Goal: Task Accomplishment & Management: Manage account settings

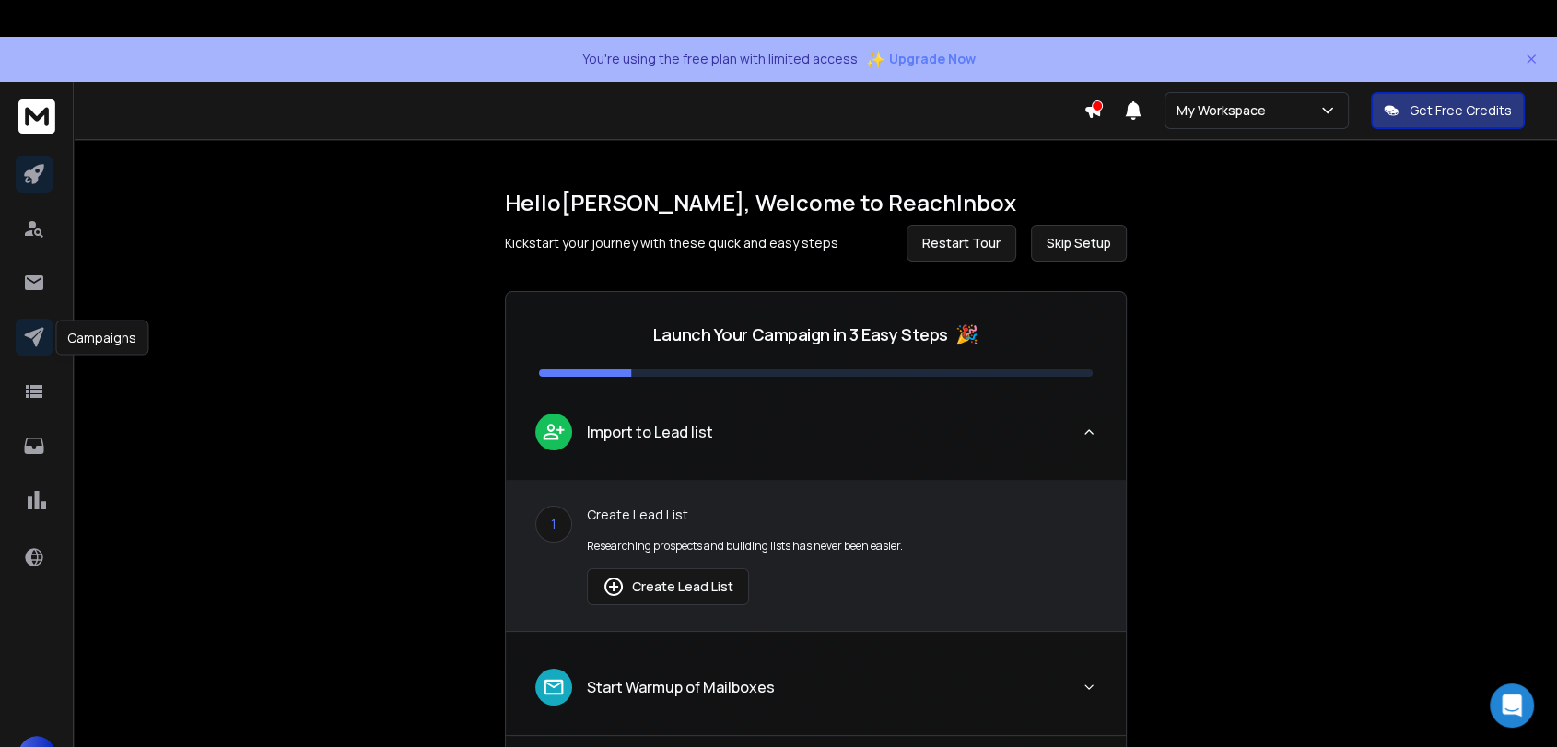
click at [27, 344] on icon at bounding box center [34, 337] width 22 height 22
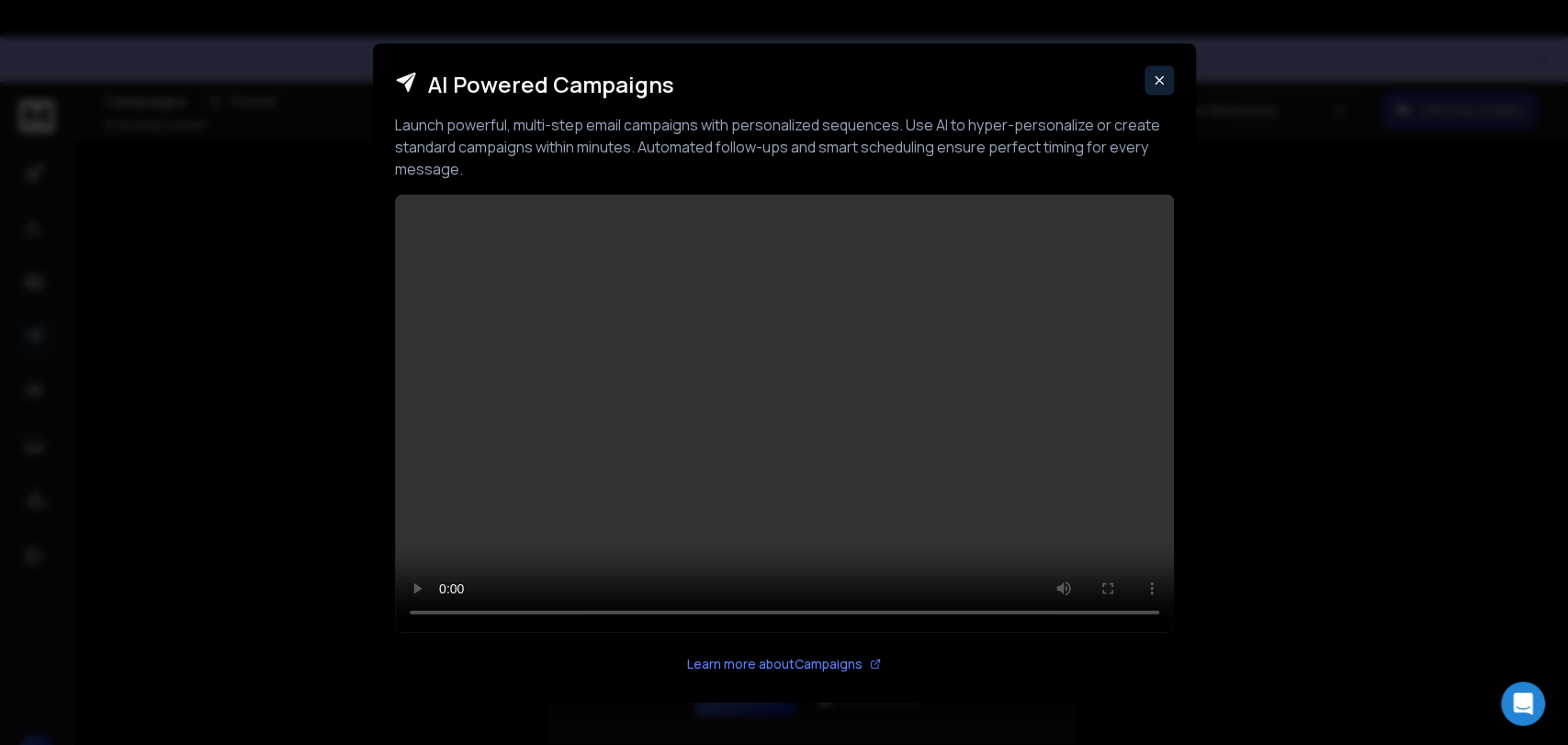
click at [1156, 76] on icon at bounding box center [1159, 80] width 15 height 15
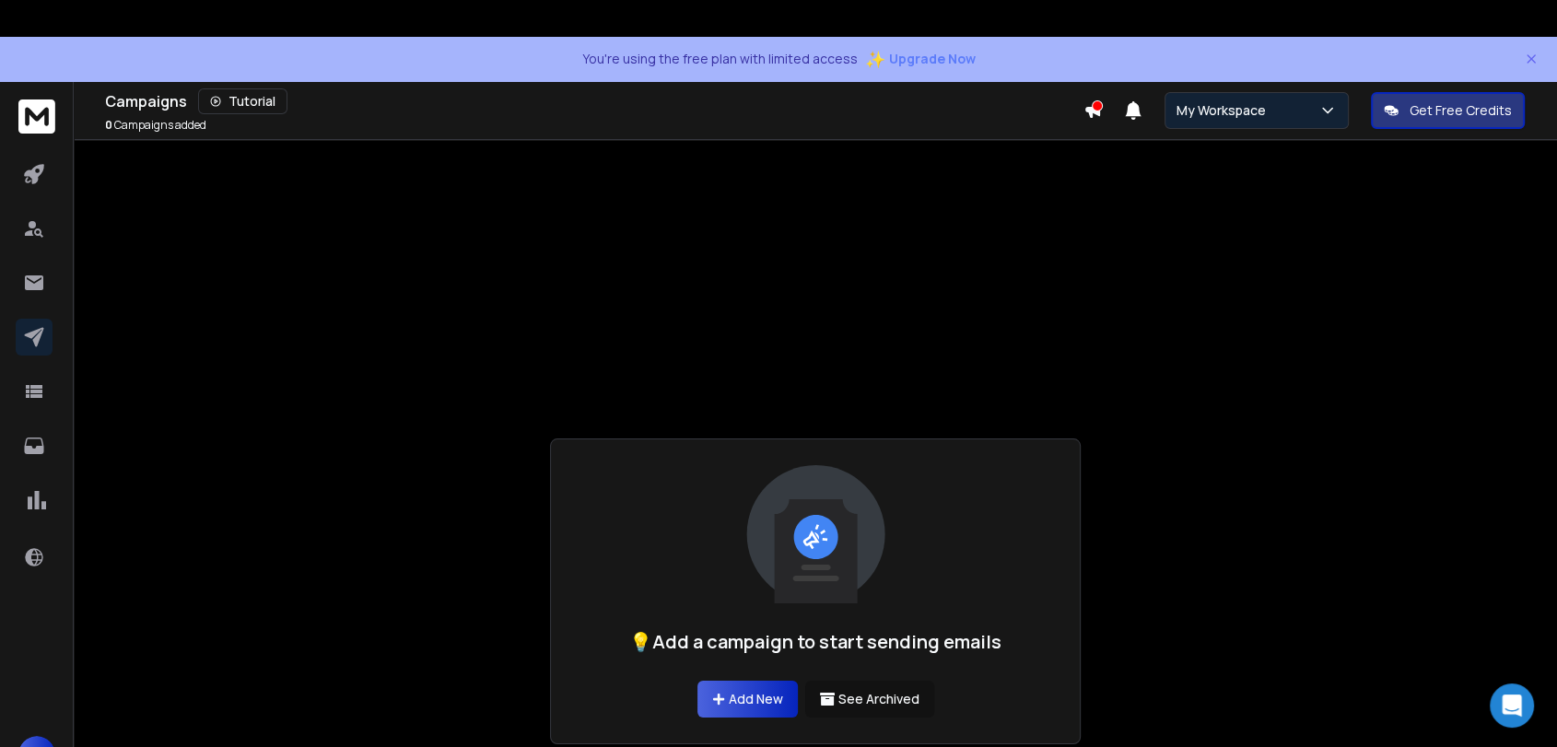
click at [1333, 109] on icon "button" at bounding box center [1327, 110] width 9 height 5
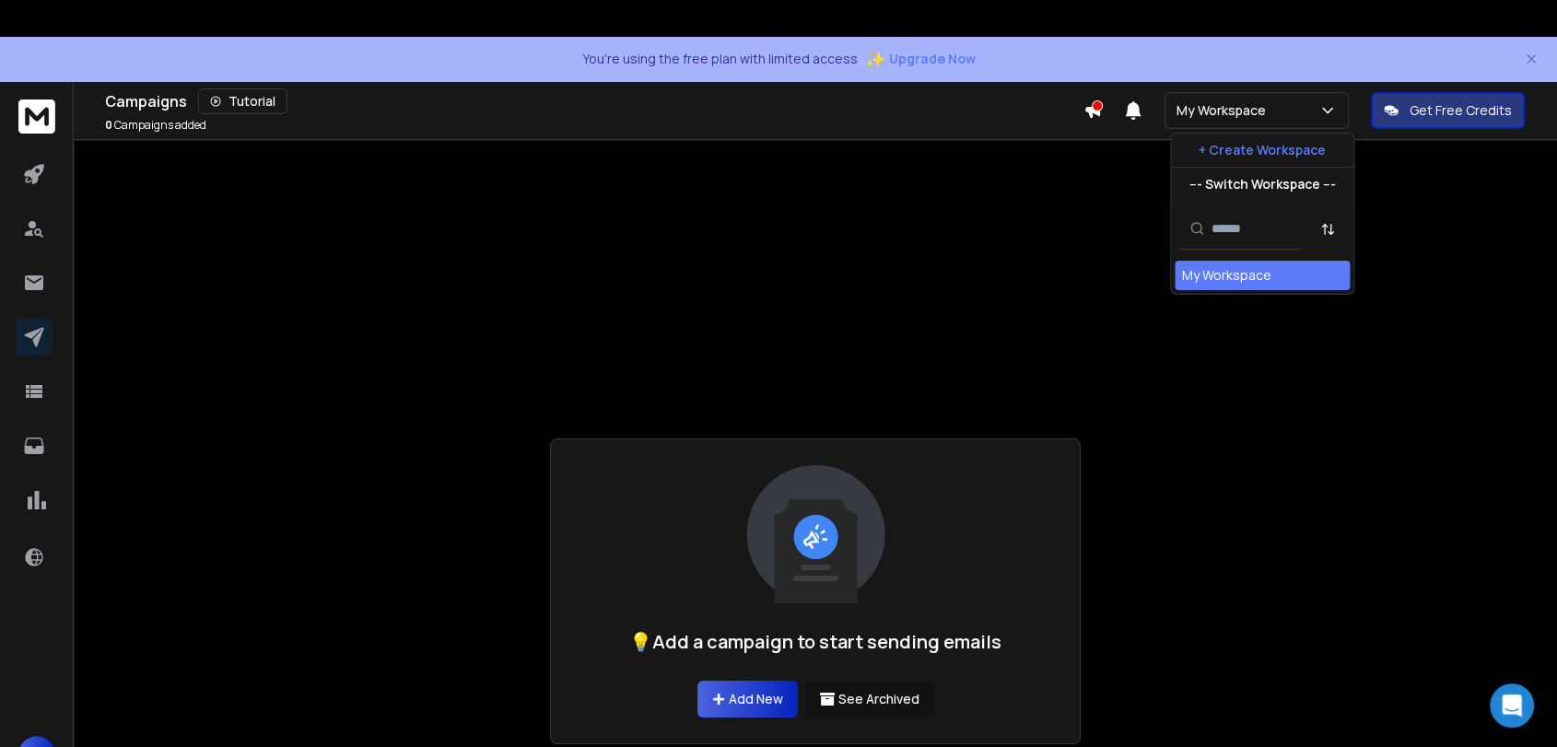
click at [43, 123] on icon at bounding box center [36, 117] width 37 height 34
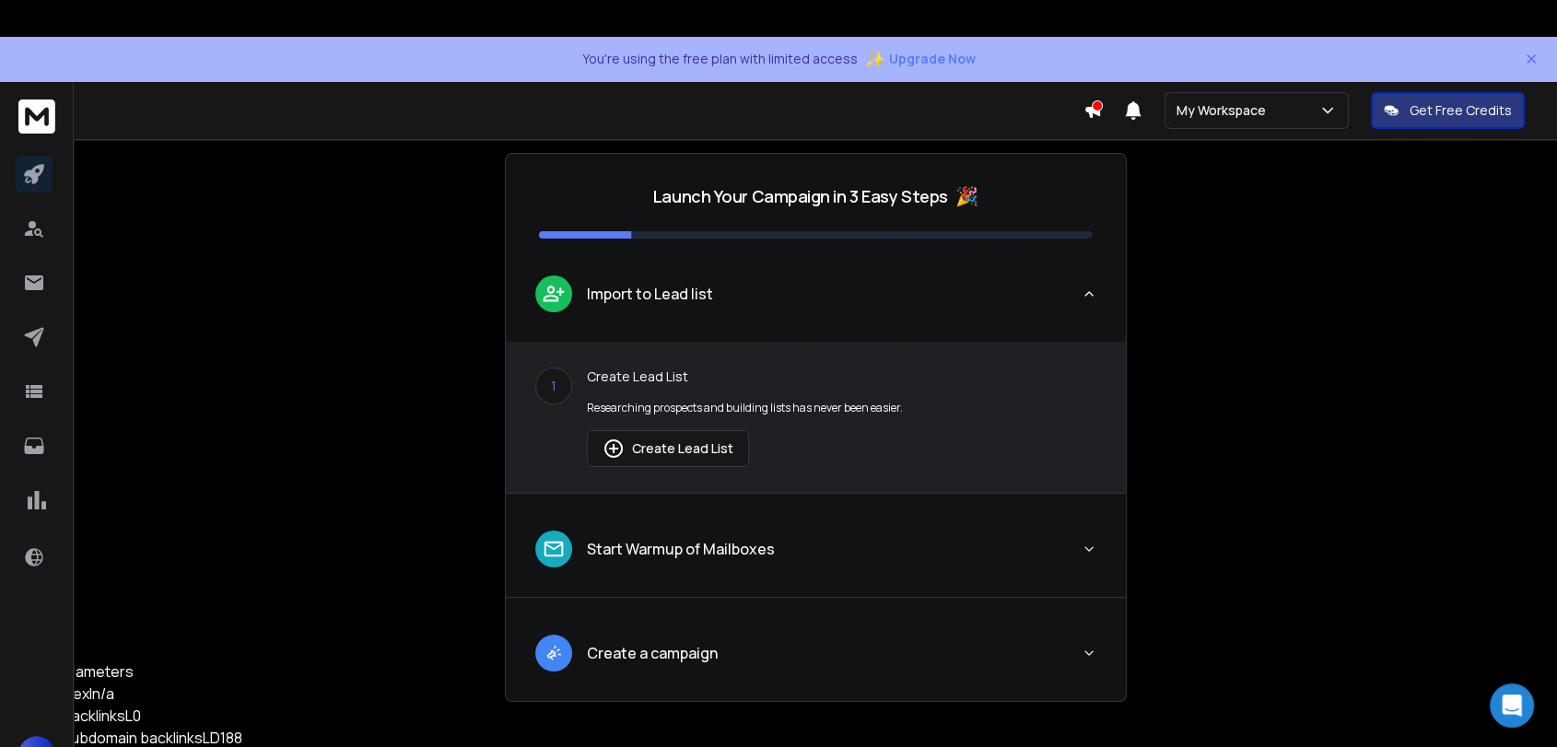
scroll to position [140, 0]
click at [1089, 540] on icon "button" at bounding box center [1089, 547] width 15 height 15
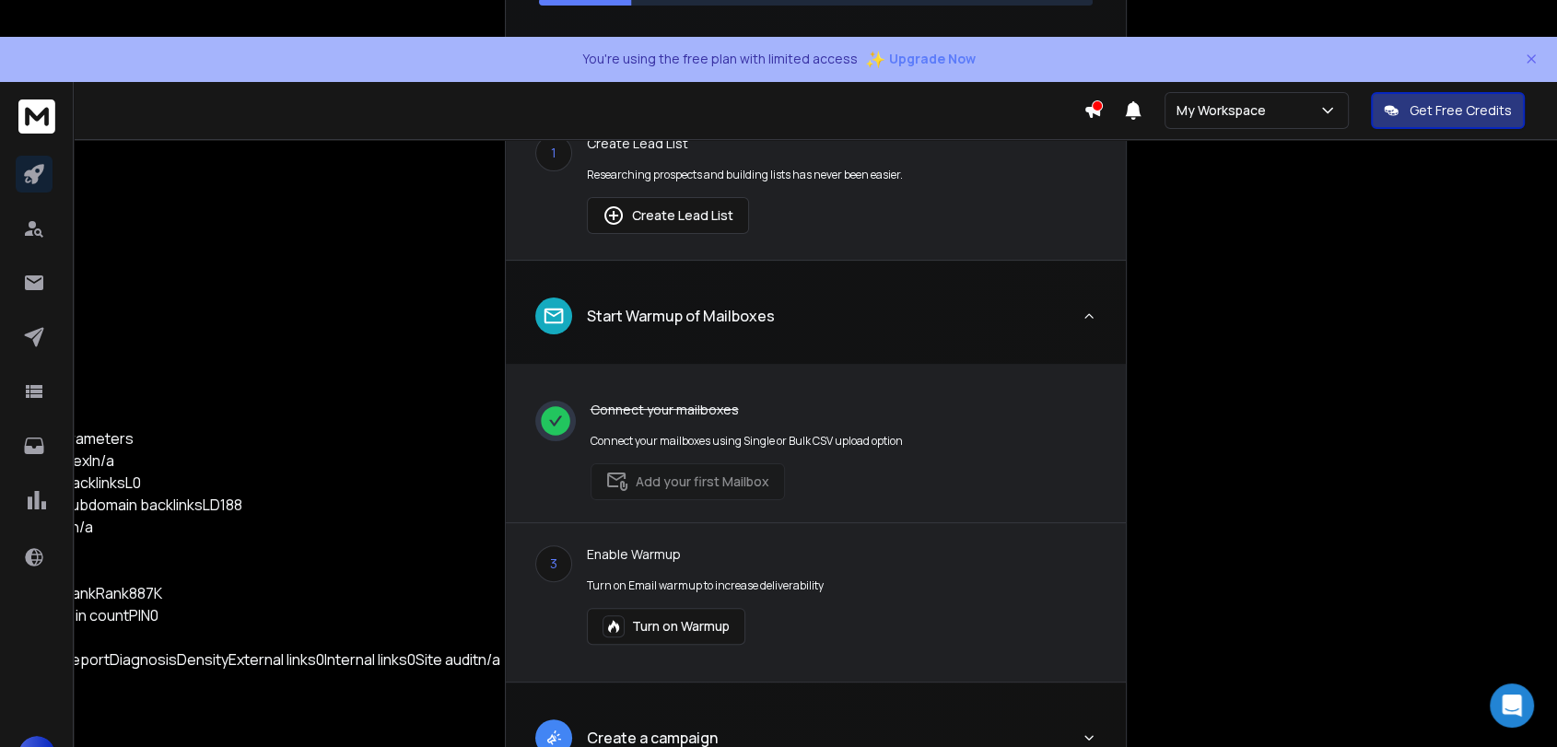
scroll to position [49, 0]
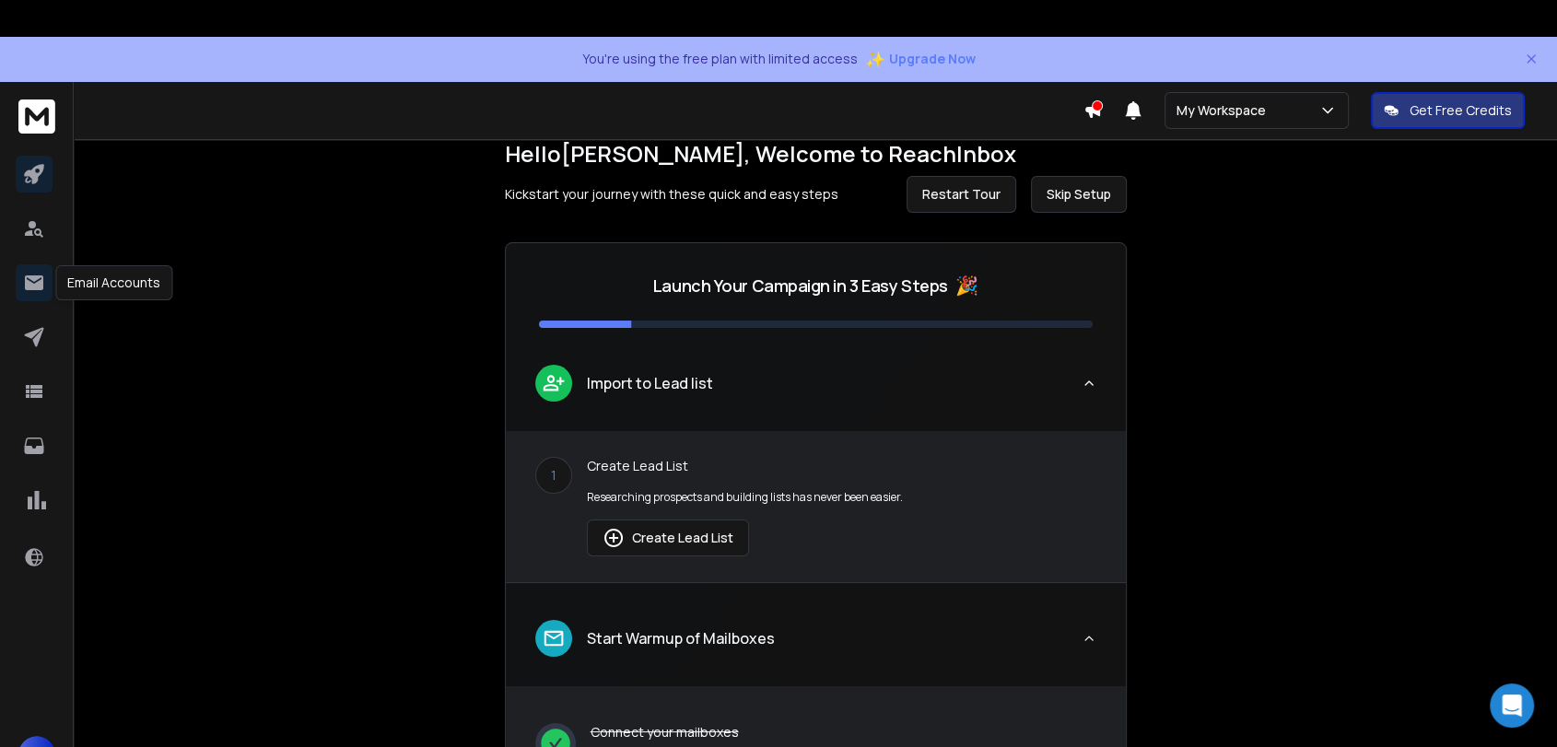
click at [32, 283] on icon at bounding box center [34, 283] width 18 height 15
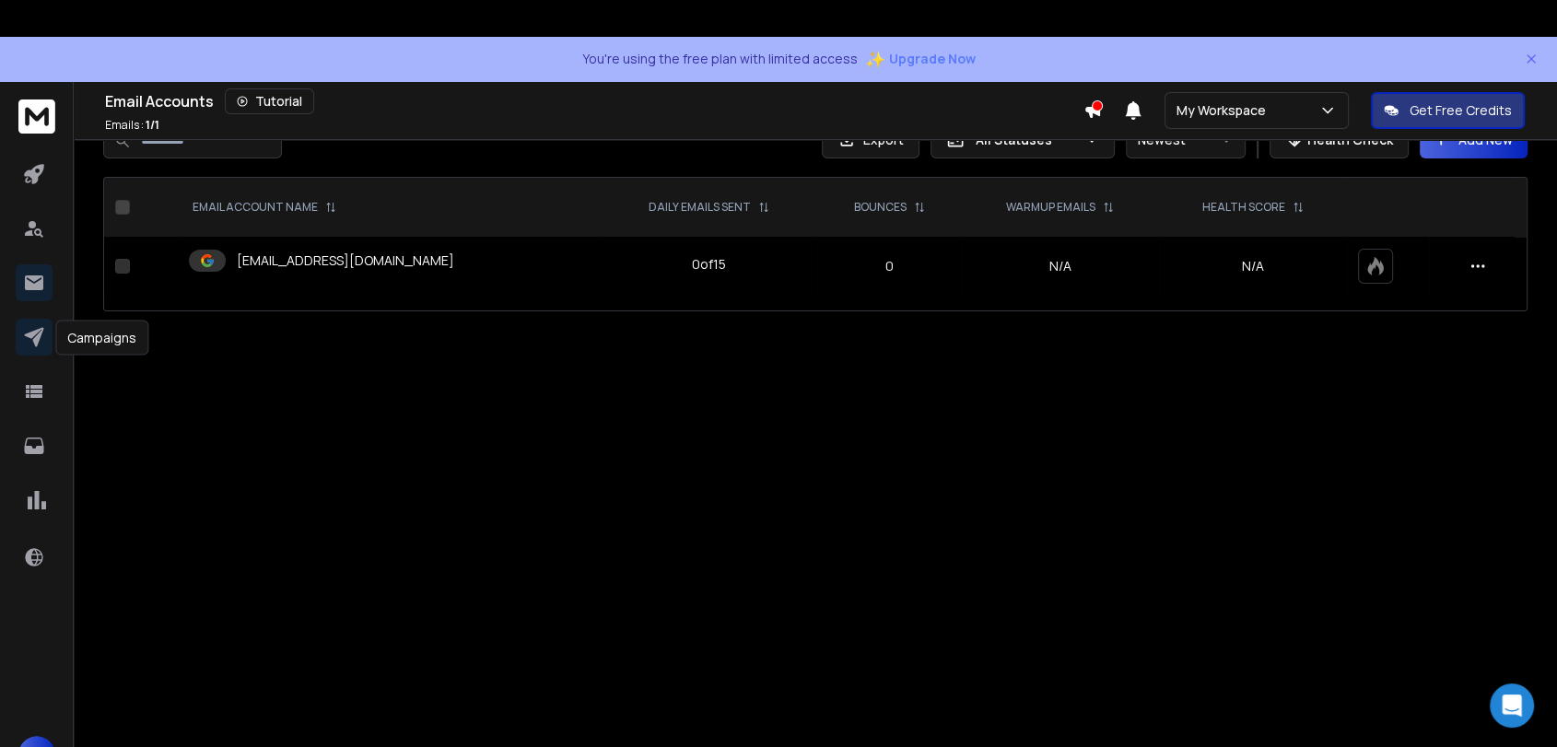
click at [40, 346] on icon at bounding box center [34, 337] width 22 height 22
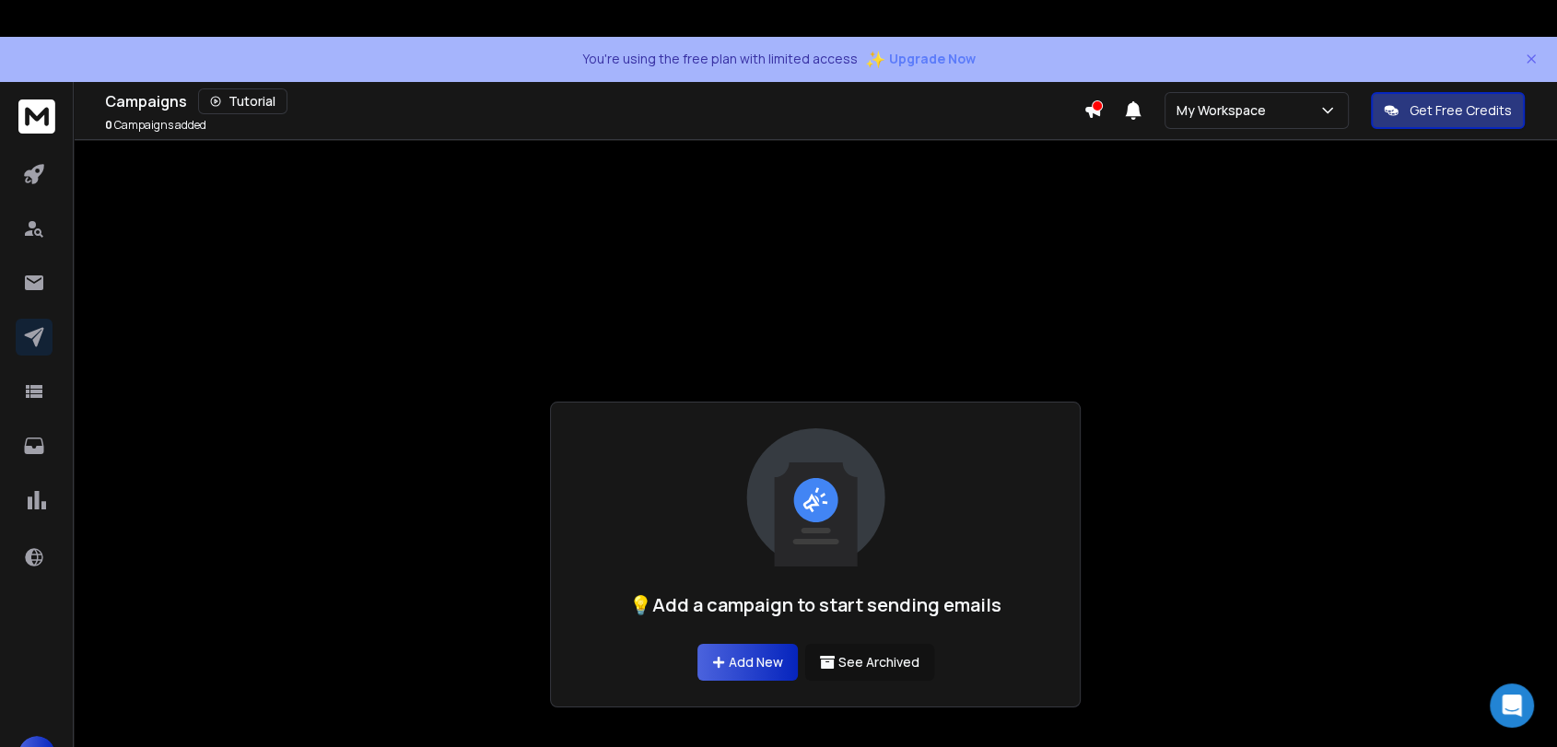
click at [745, 668] on link "Add New" at bounding box center [748, 662] width 100 height 37
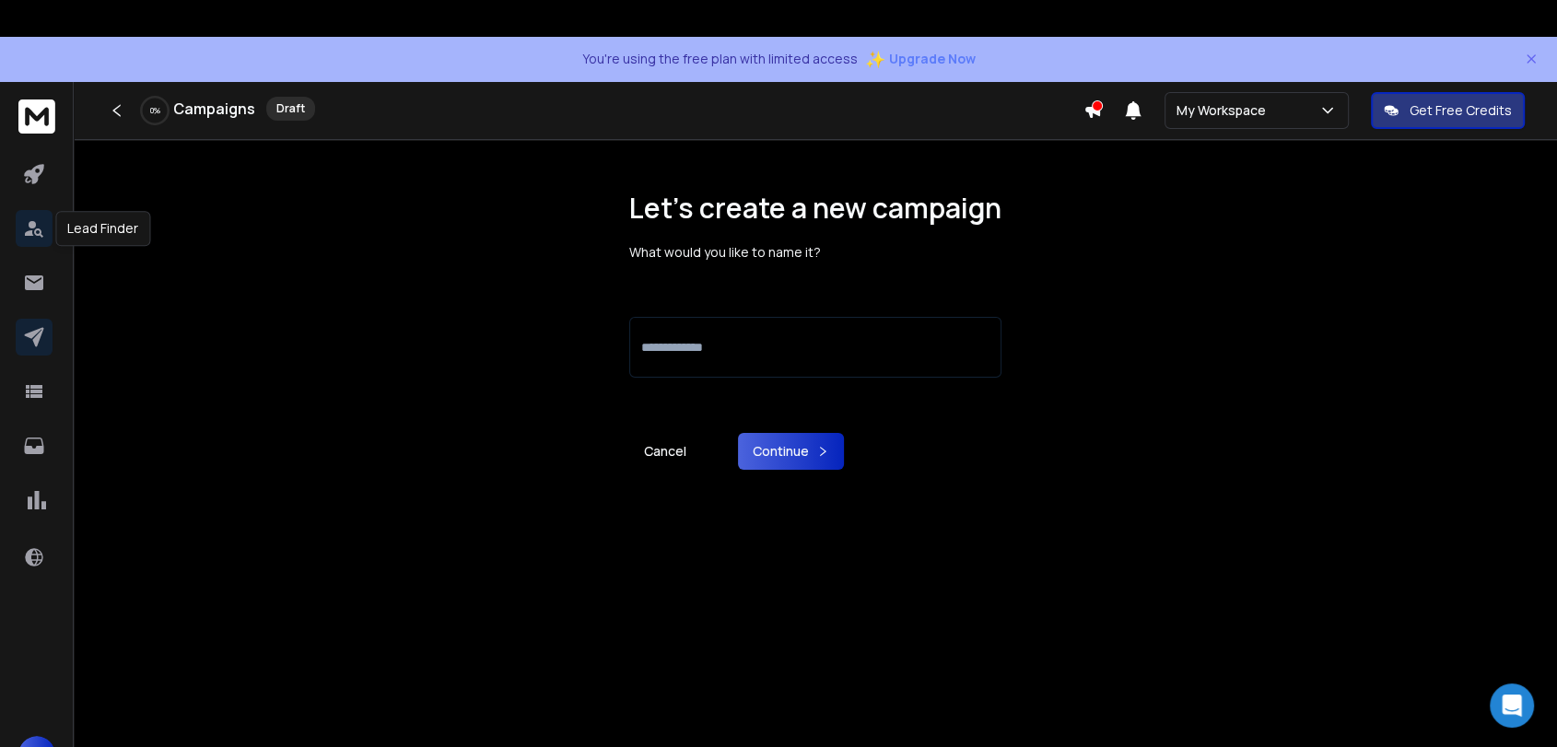
click at [29, 235] on icon at bounding box center [34, 233] width 18 height 9
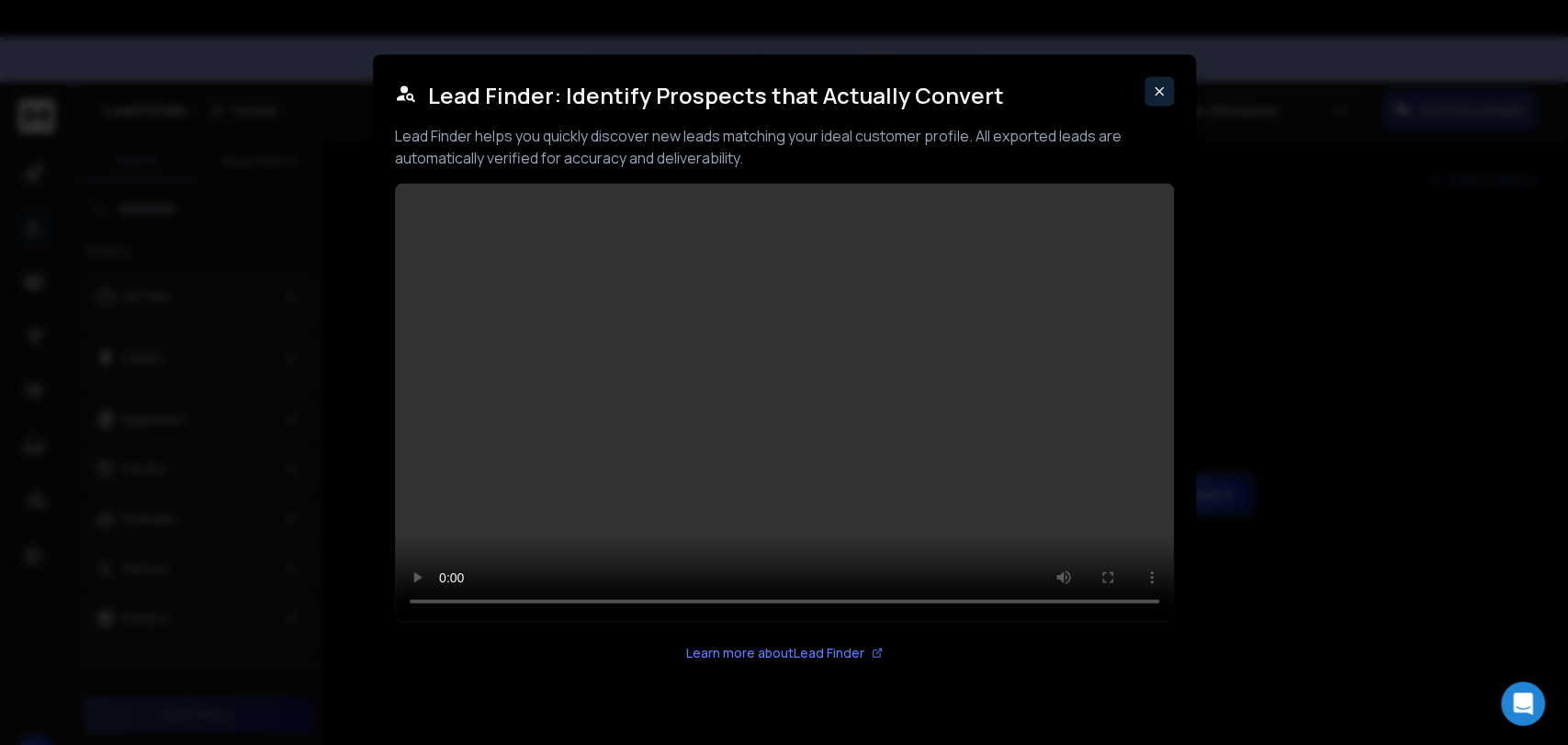
click at [1154, 92] on icon at bounding box center [1159, 91] width 15 height 15
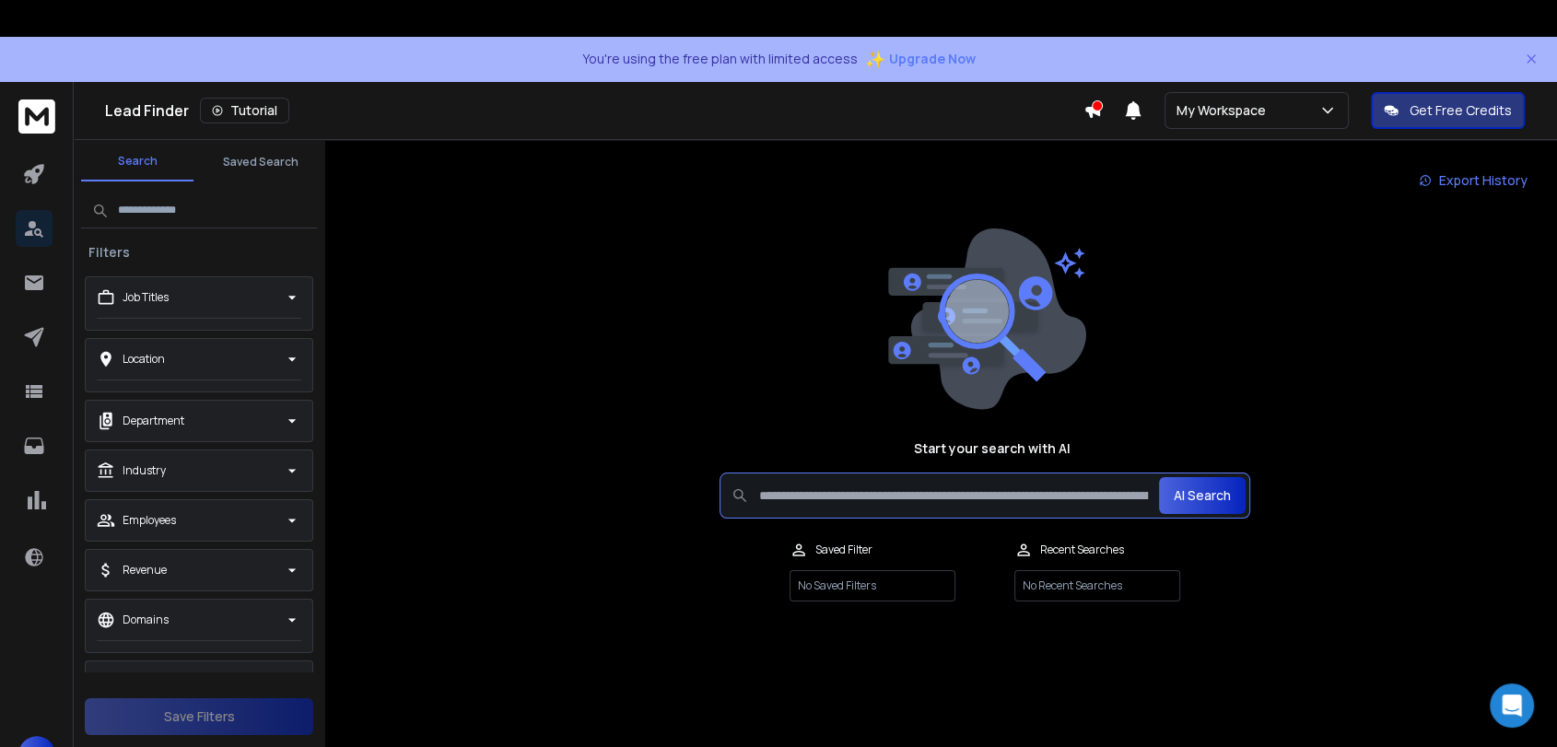
click at [288, 469] on icon at bounding box center [292, 471] width 18 height 18
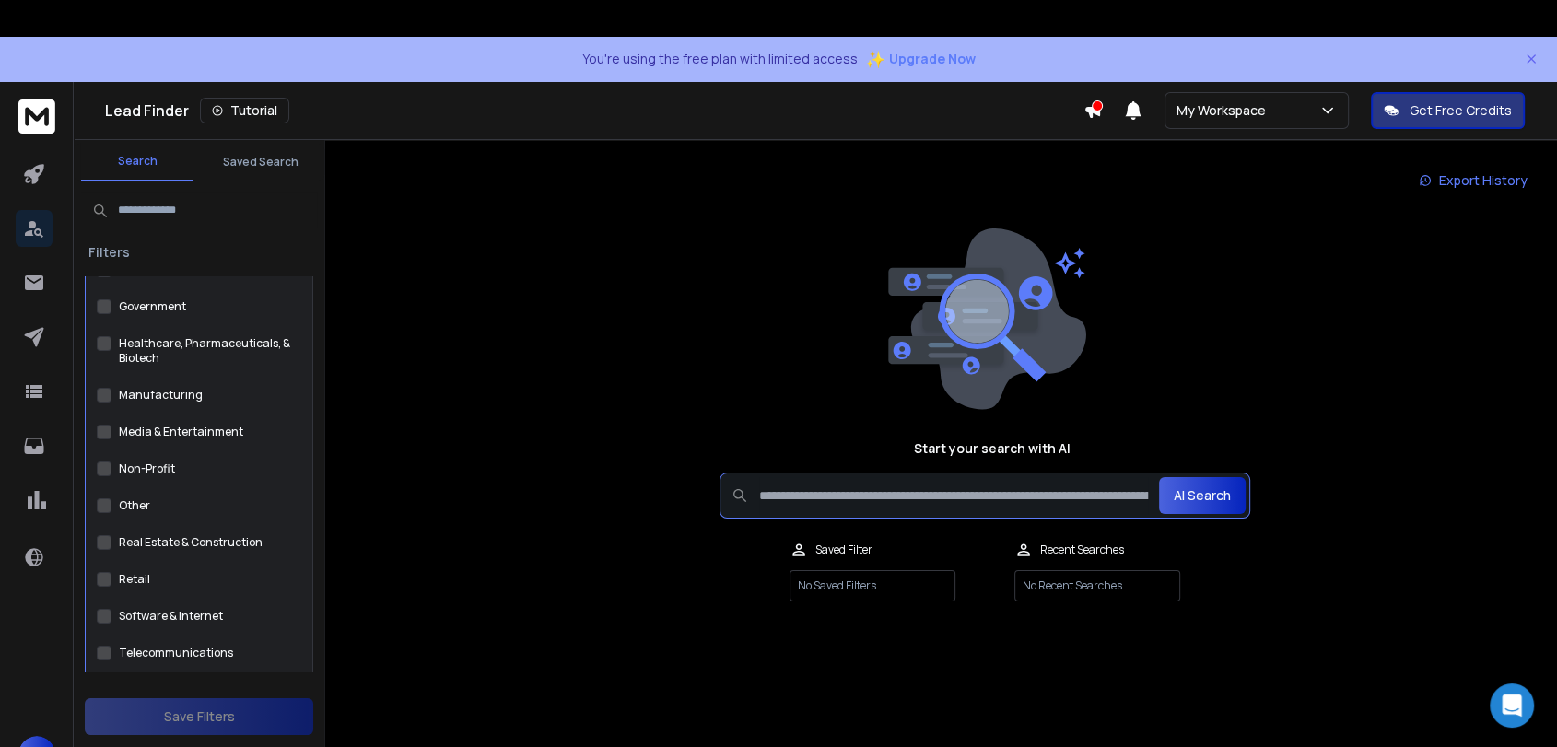
scroll to position [511, 0]
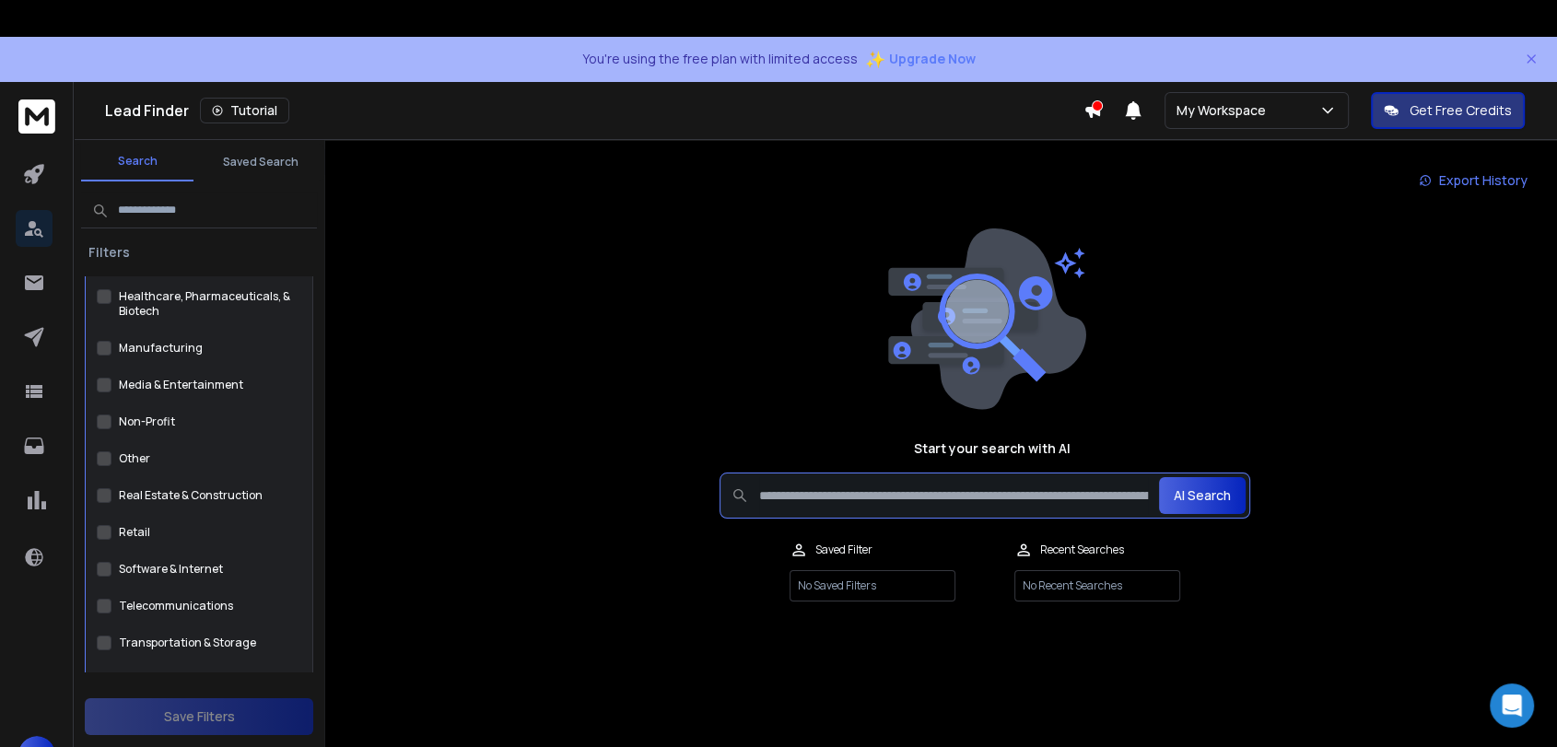
click at [164, 255] on div "Filters" at bounding box center [199, 252] width 236 height 18
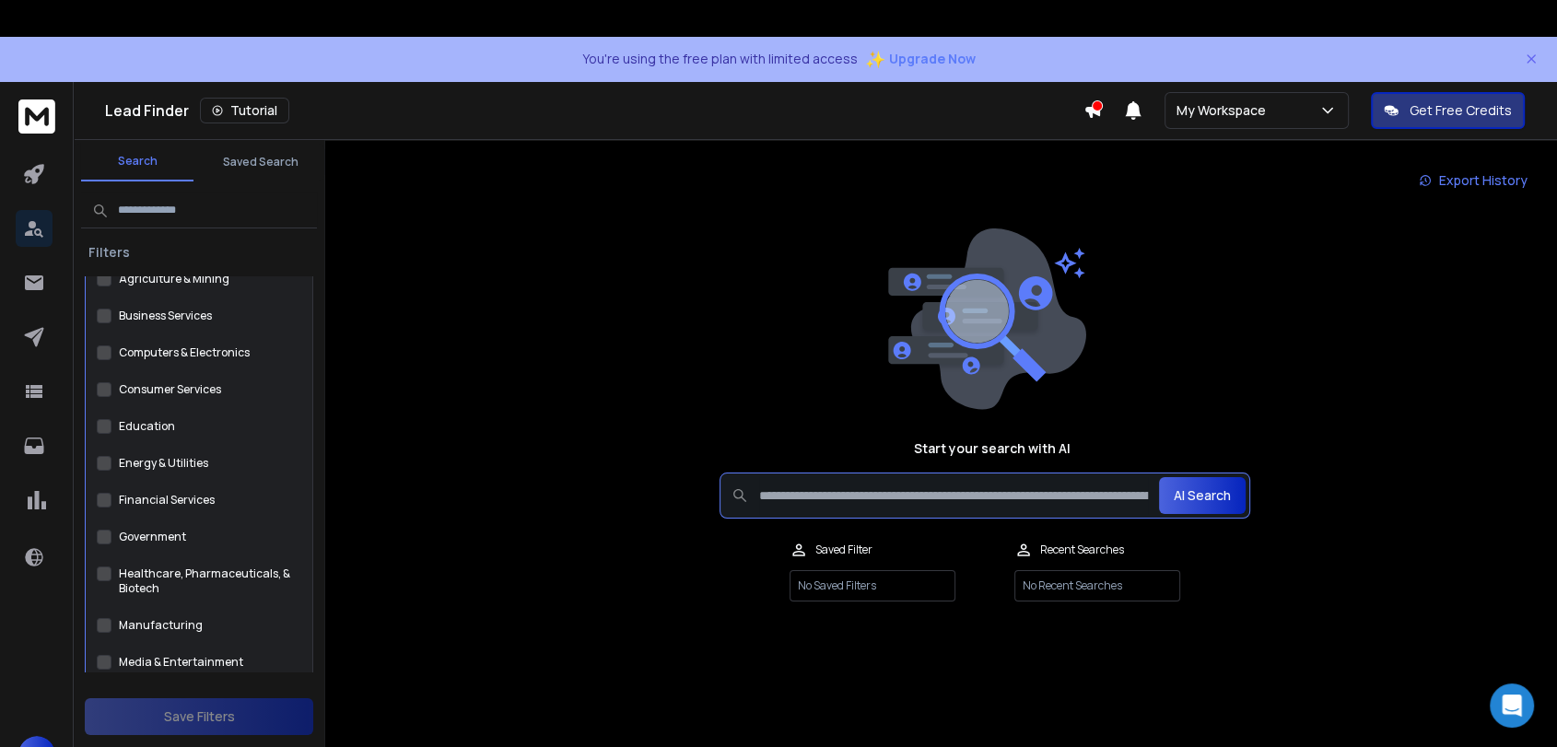
scroll to position [205, 0]
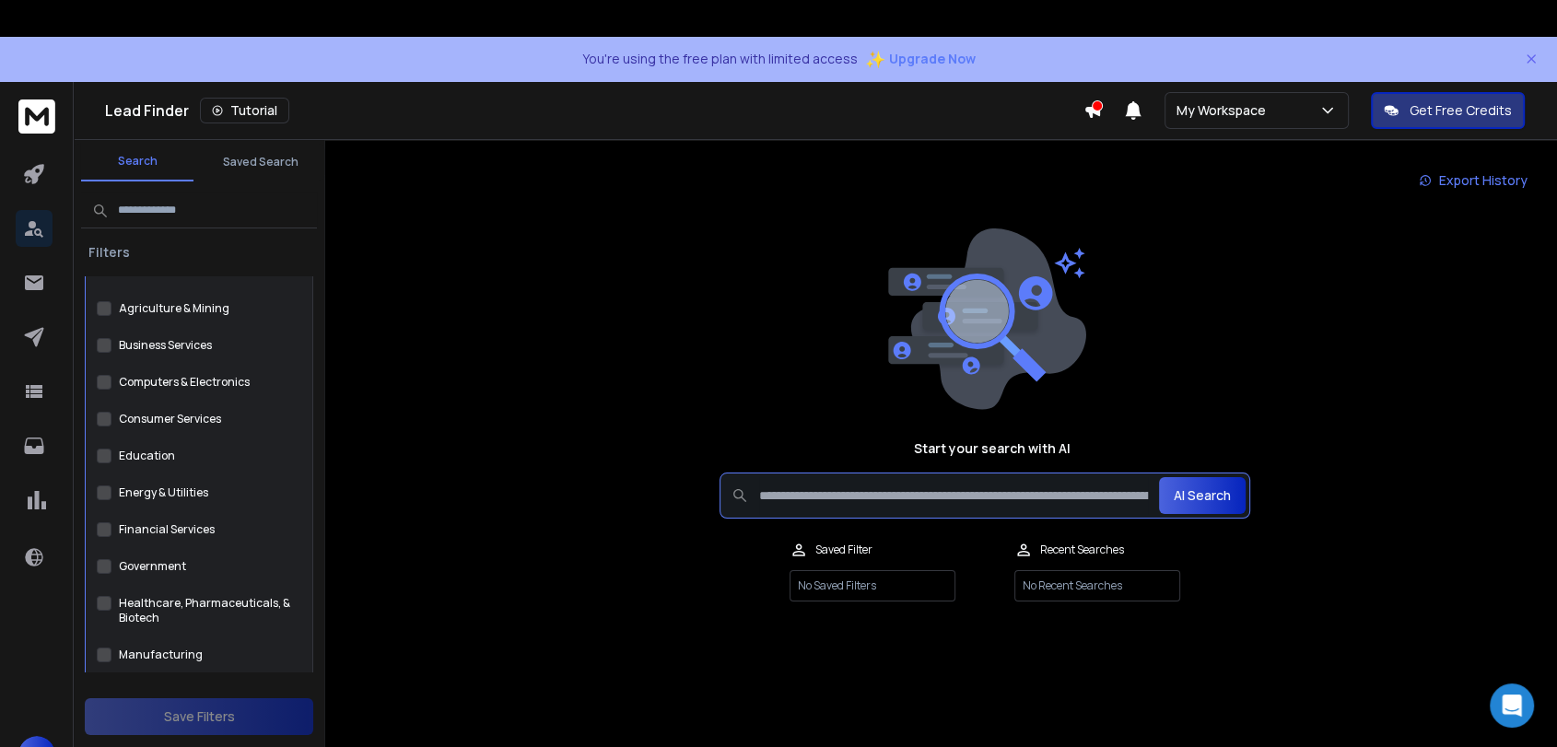
click at [97, 346] on Services "Business Services" at bounding box center [104, 345] width 15 height 15
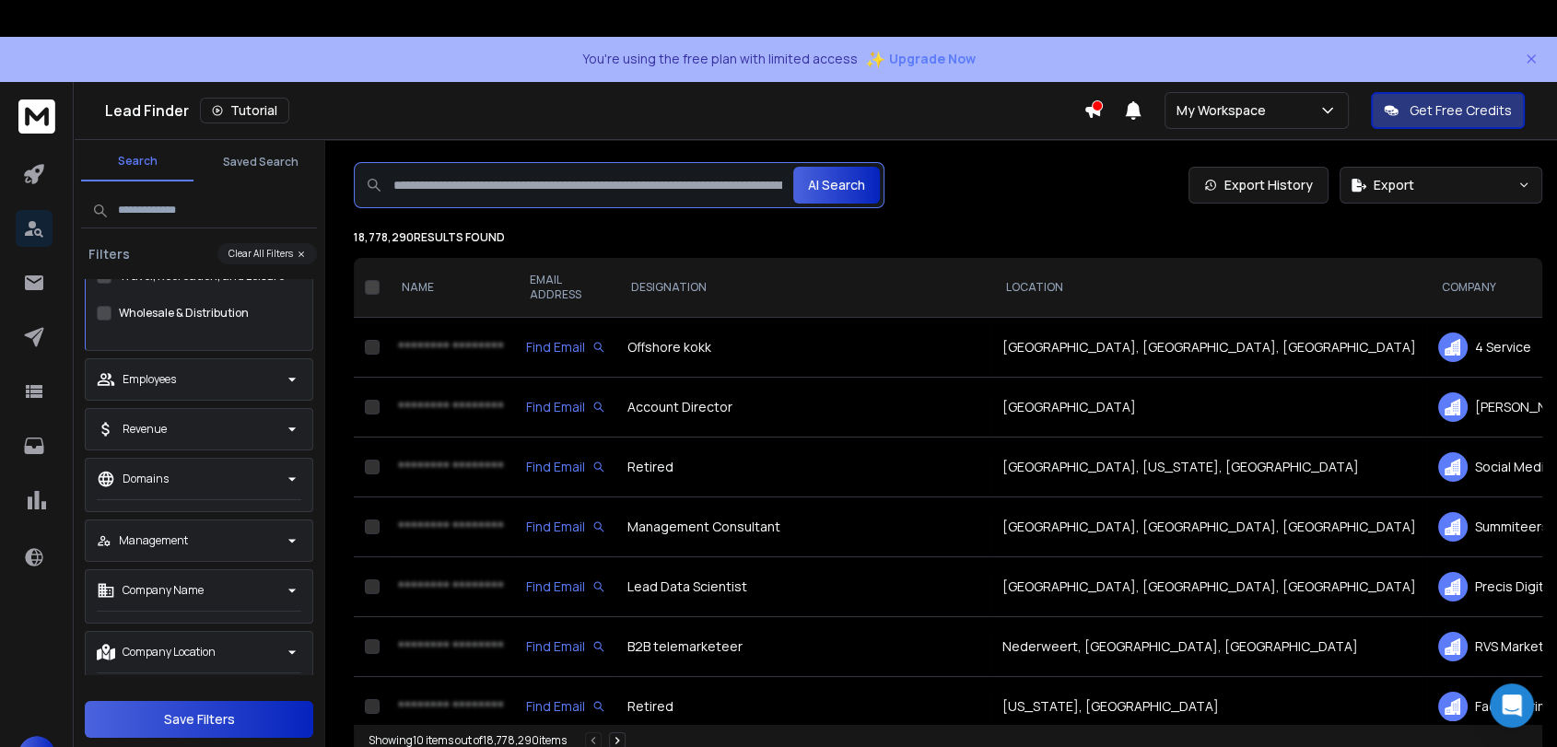
scroll to position [1623, 0]
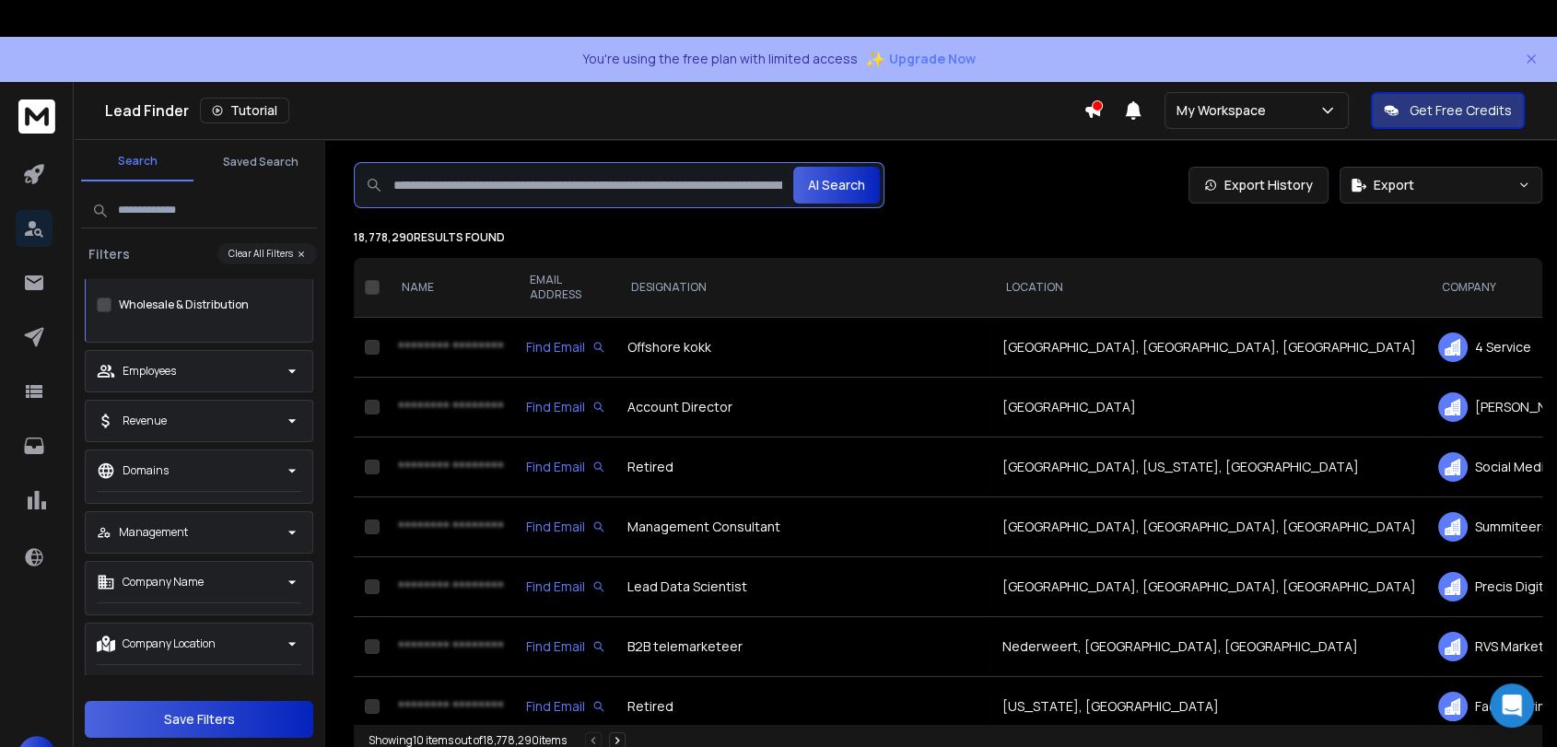
click at [283, 373] on icon at bounding box center [292, 371] width 18 height 18
click at [106, 486] on 250 "100 - 250" at bounding box center [104, 487] width 15 height 15
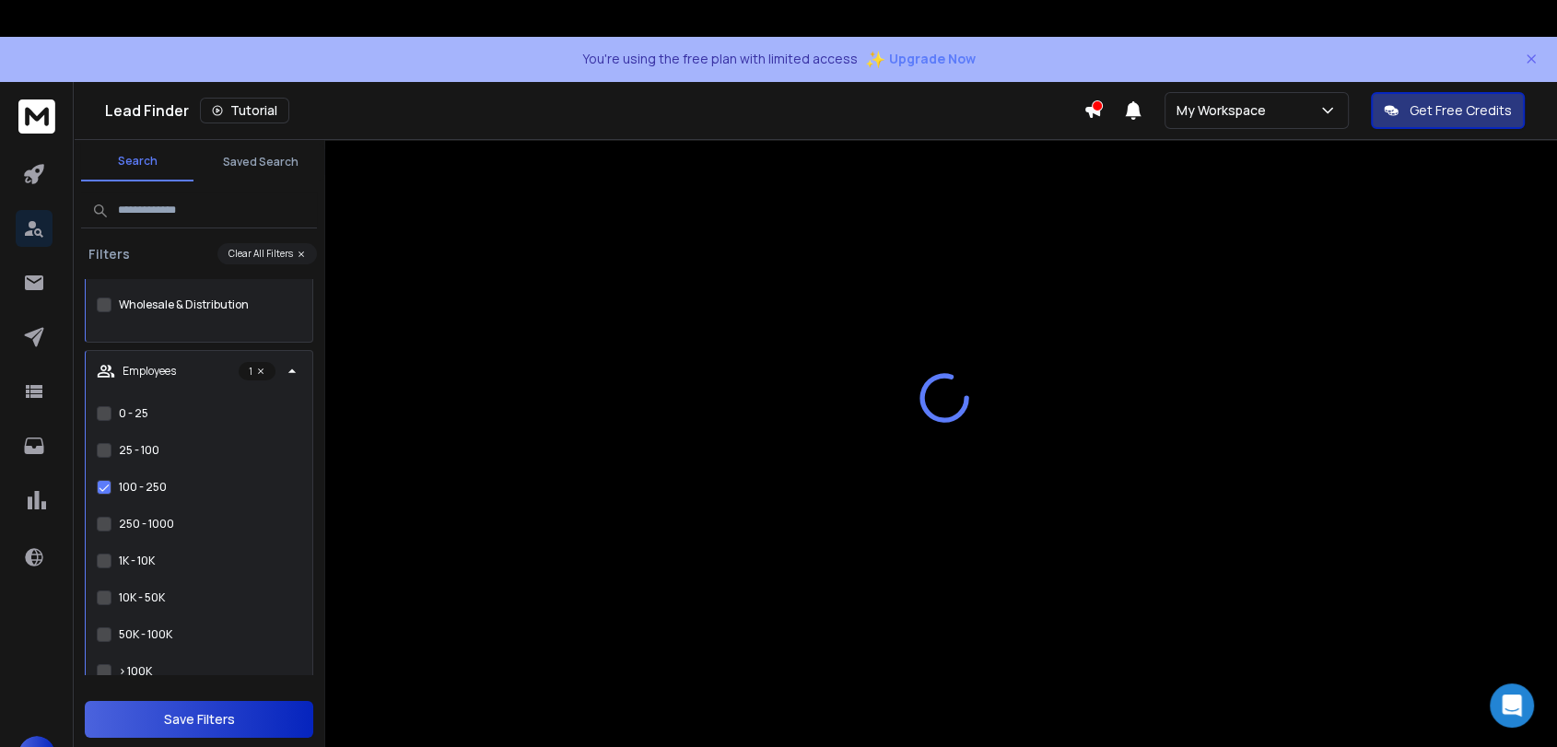
click at [103, 523] on 1000 "250 - 1000" at bounding box center [104, 524] width 15 height 15
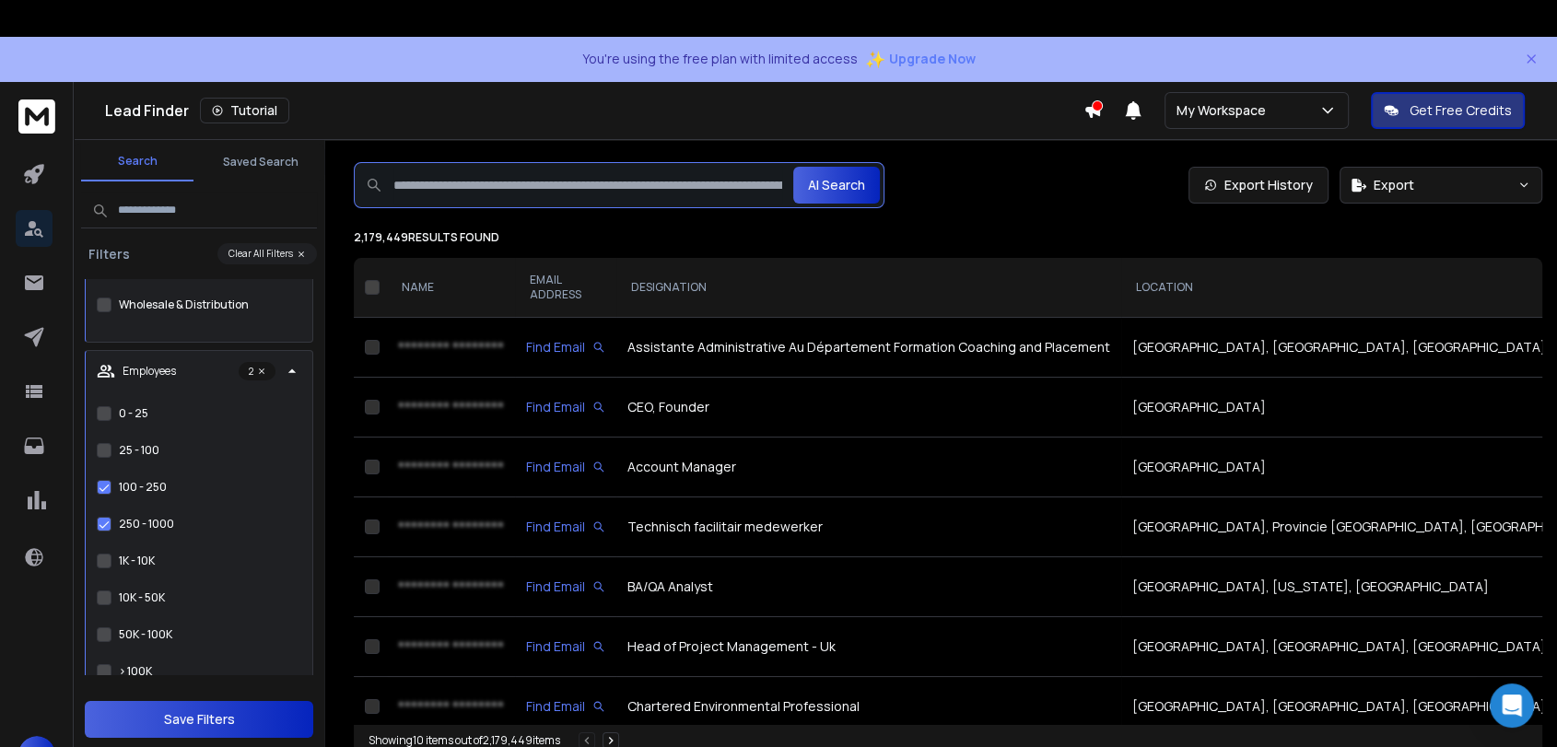
click at [110, 556] on 10K "1K - 10K" at bounding box center [104, 561] width 15 height 15
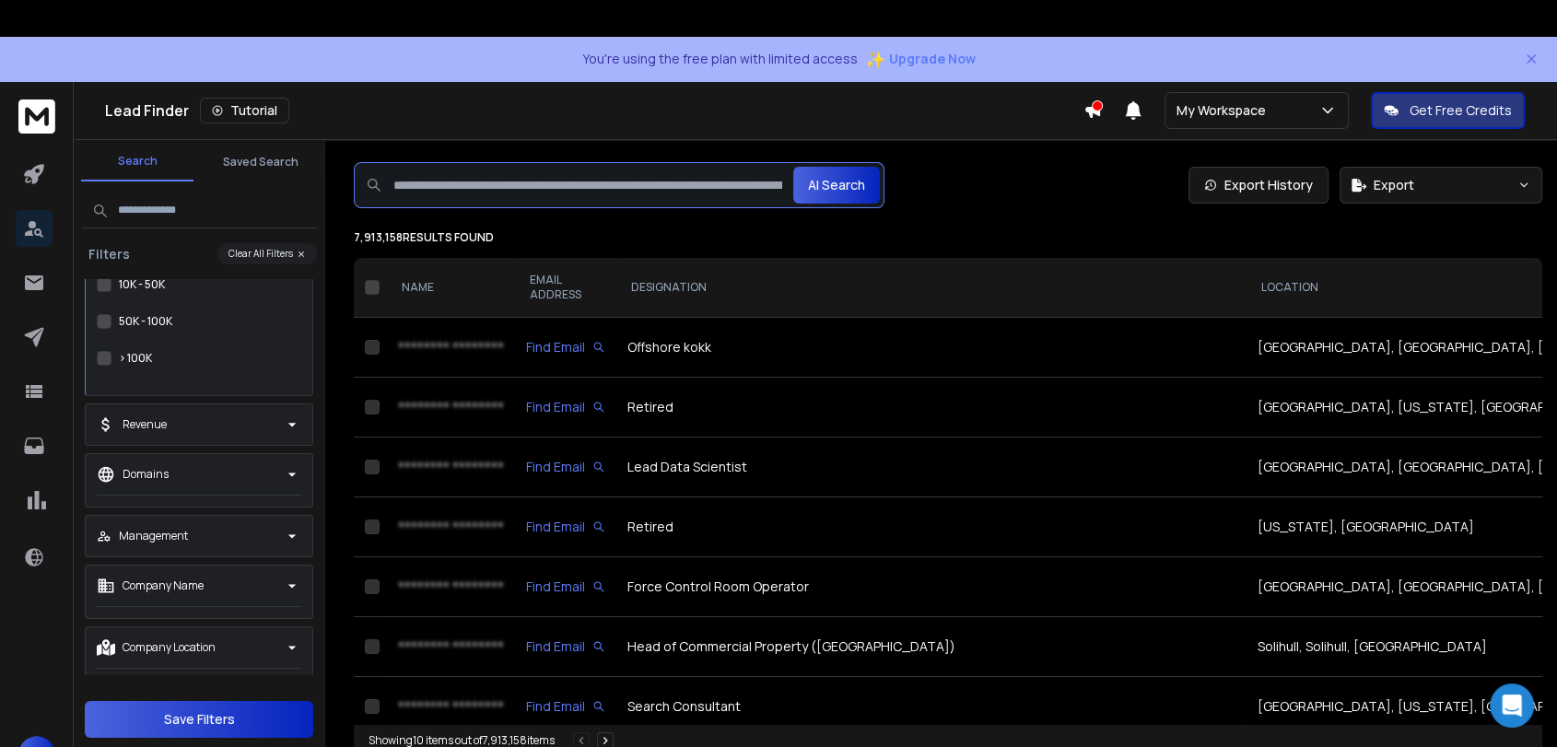
scroll to position [1940, 0]
click at [285, 421] on icon at bounding box center [292, 421] width 18 height 18
click at [110, 460] on 1M "$0 - 1M" at bounding box center [104, 463] width 15 height 15
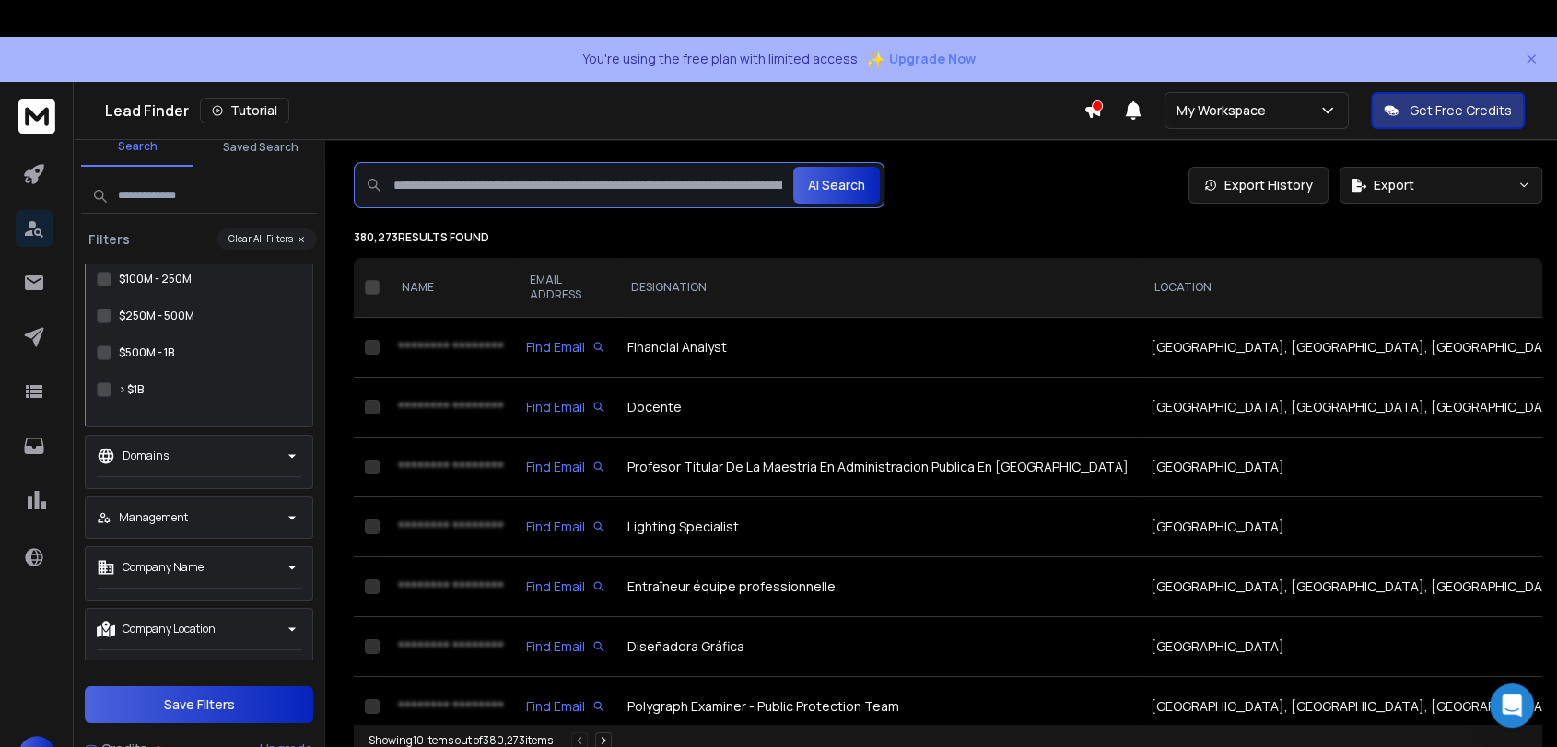
scroll to position [23, 0]
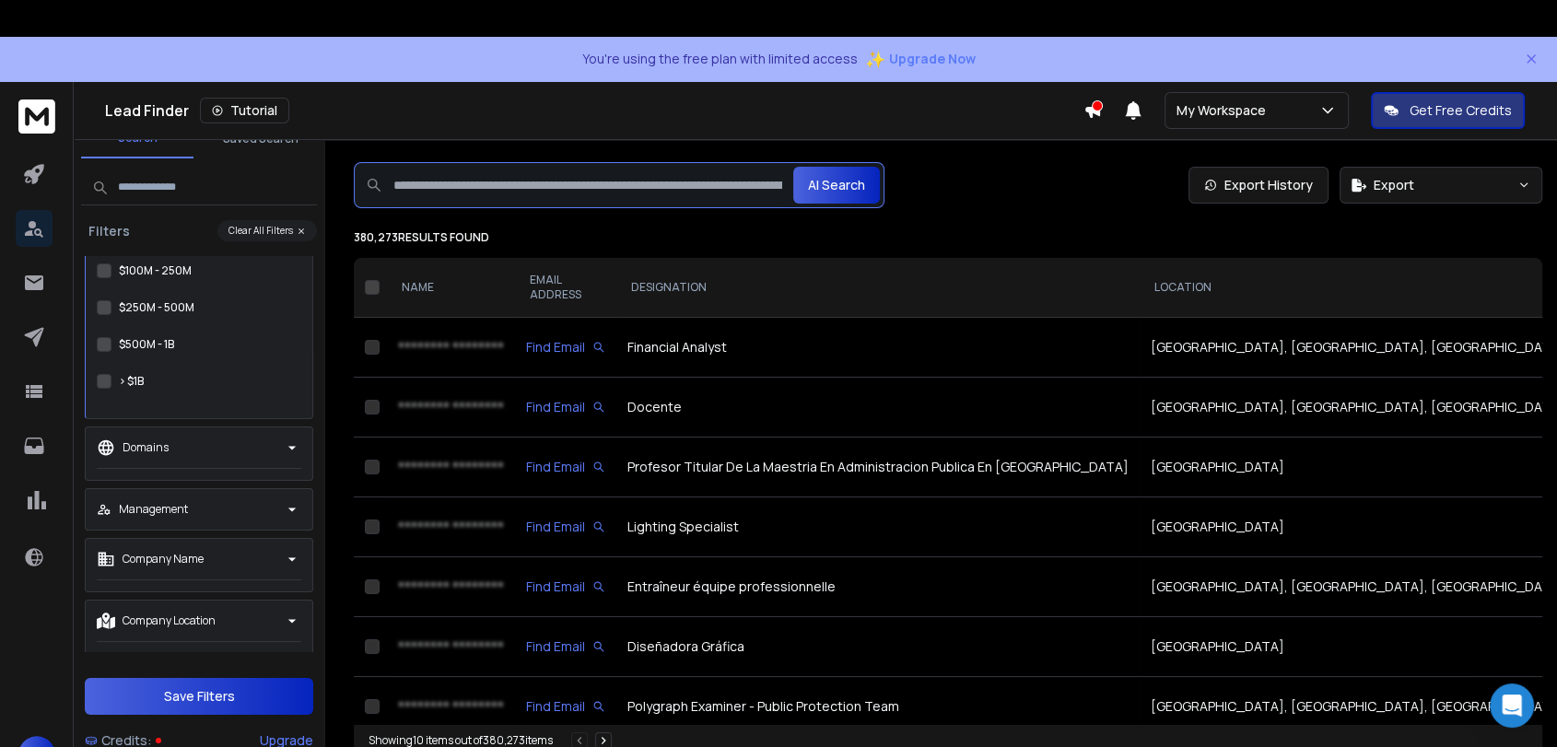
click at [270, 618] on div "Company Location" at bounding box center [199, 621] width 205 height 18
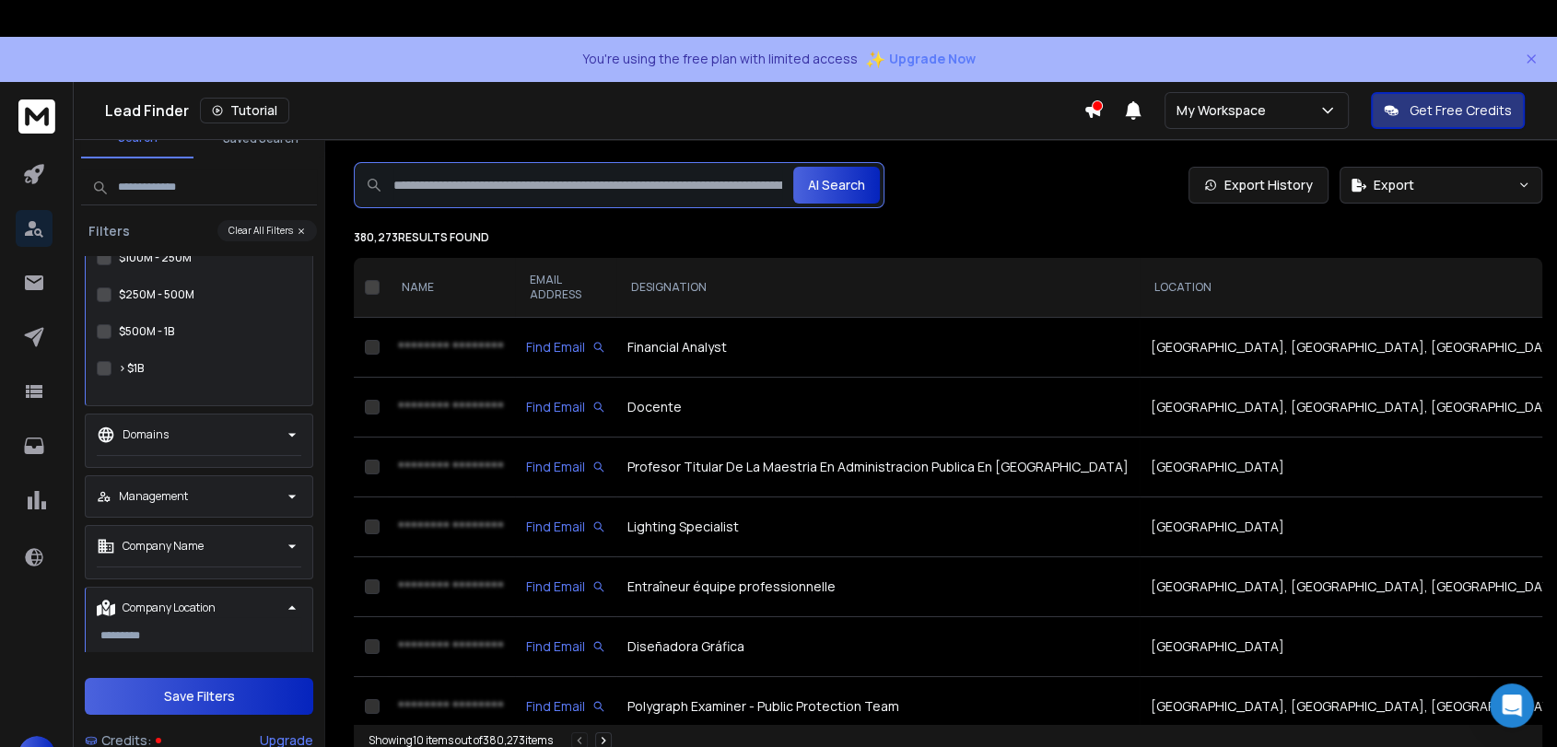
click at [226, 631] on input at bounding box center [199, 635] width 205 height 37
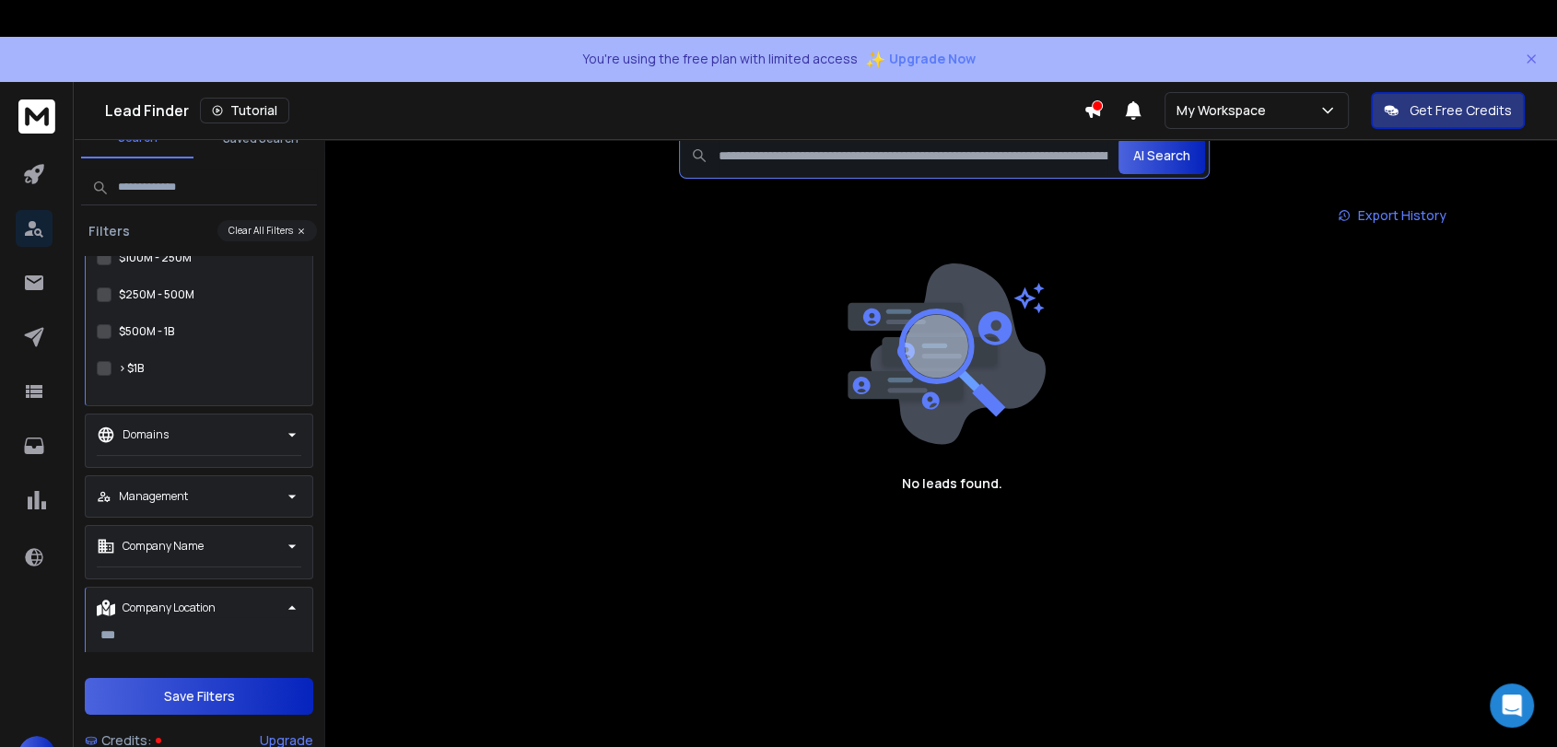
type input "***"
click at [288, 663] on div "Filters Clear All Filters Job Titles Location Department Industry 1 Agriculture…" at bounding box center [199, 437] width 236 height 462
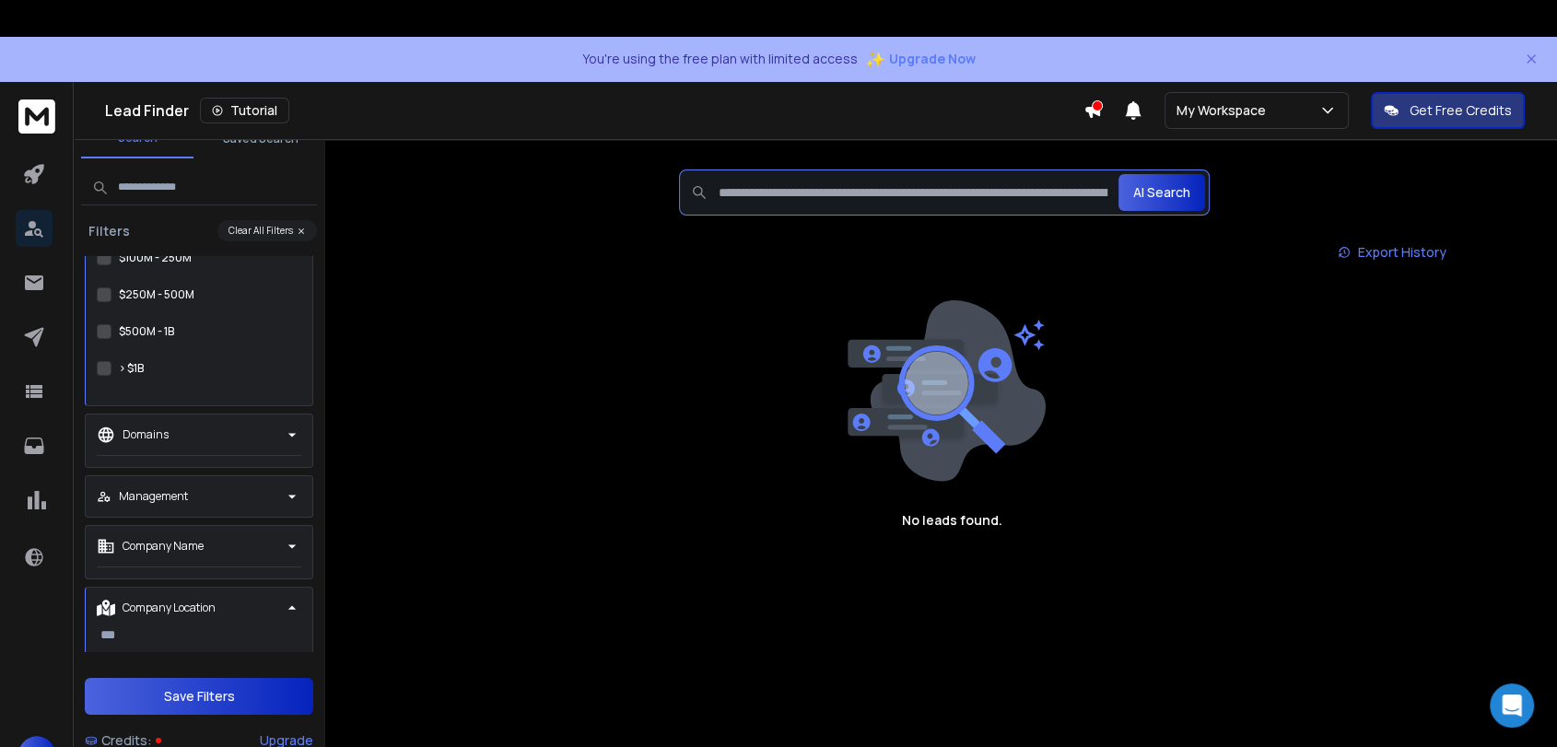
click at [1318, 426] on div "Export History No leads found." at bounding box center [944, 382] width 1181 height 296
click at [1427, 507] on div "Export History No leads found." at bounding box center [944, 382] width 1181 height 296
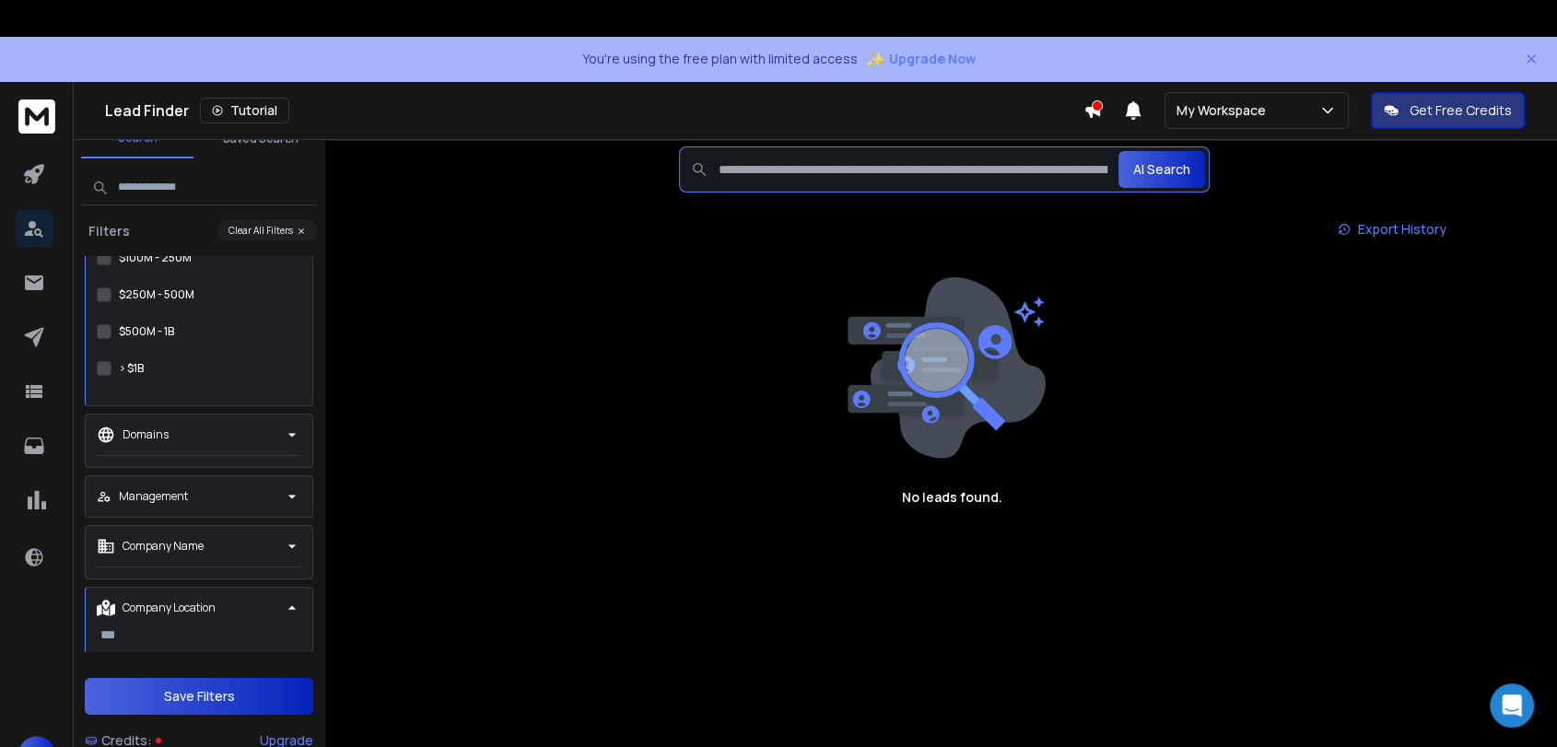
scroll to position [37, 0]
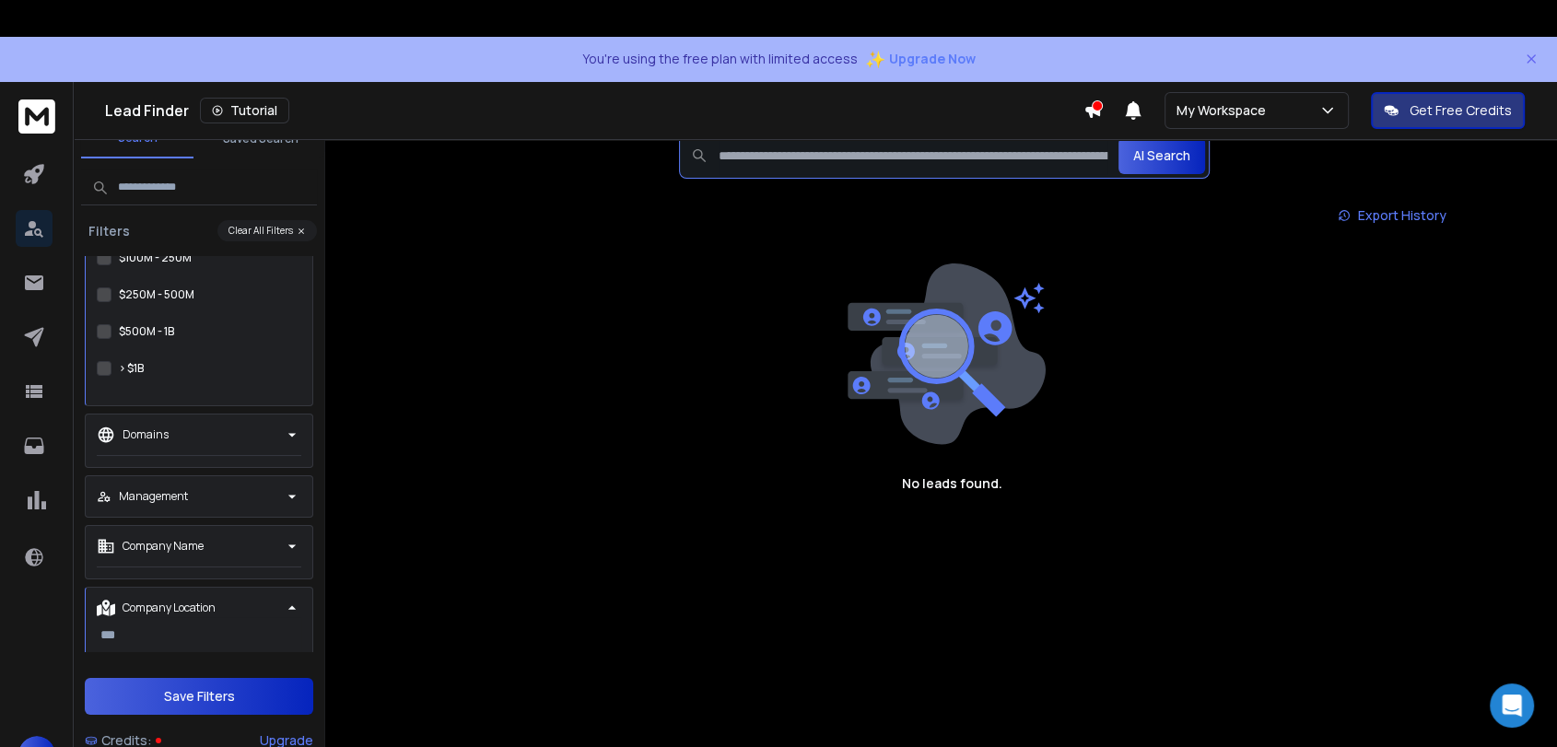
click at [37, 128] on icon at bounding box center [36, 117] width 37 height 34
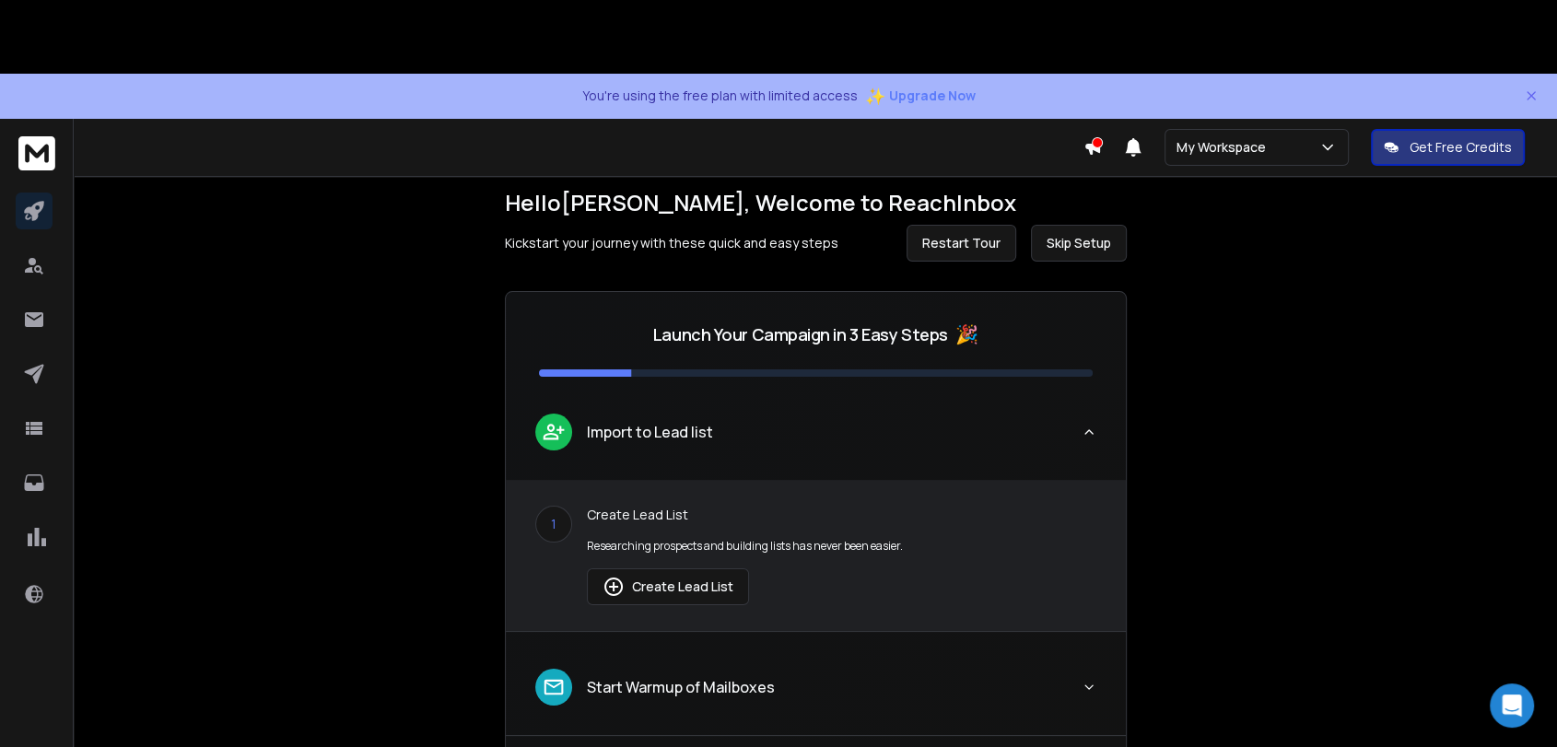
click at [34, 159] on icon at bounding box center [36, 153] width 37 height 34
click at [1531, 94] on icon "Close notification" at bounding box center [1531, 95] width 15 height 15
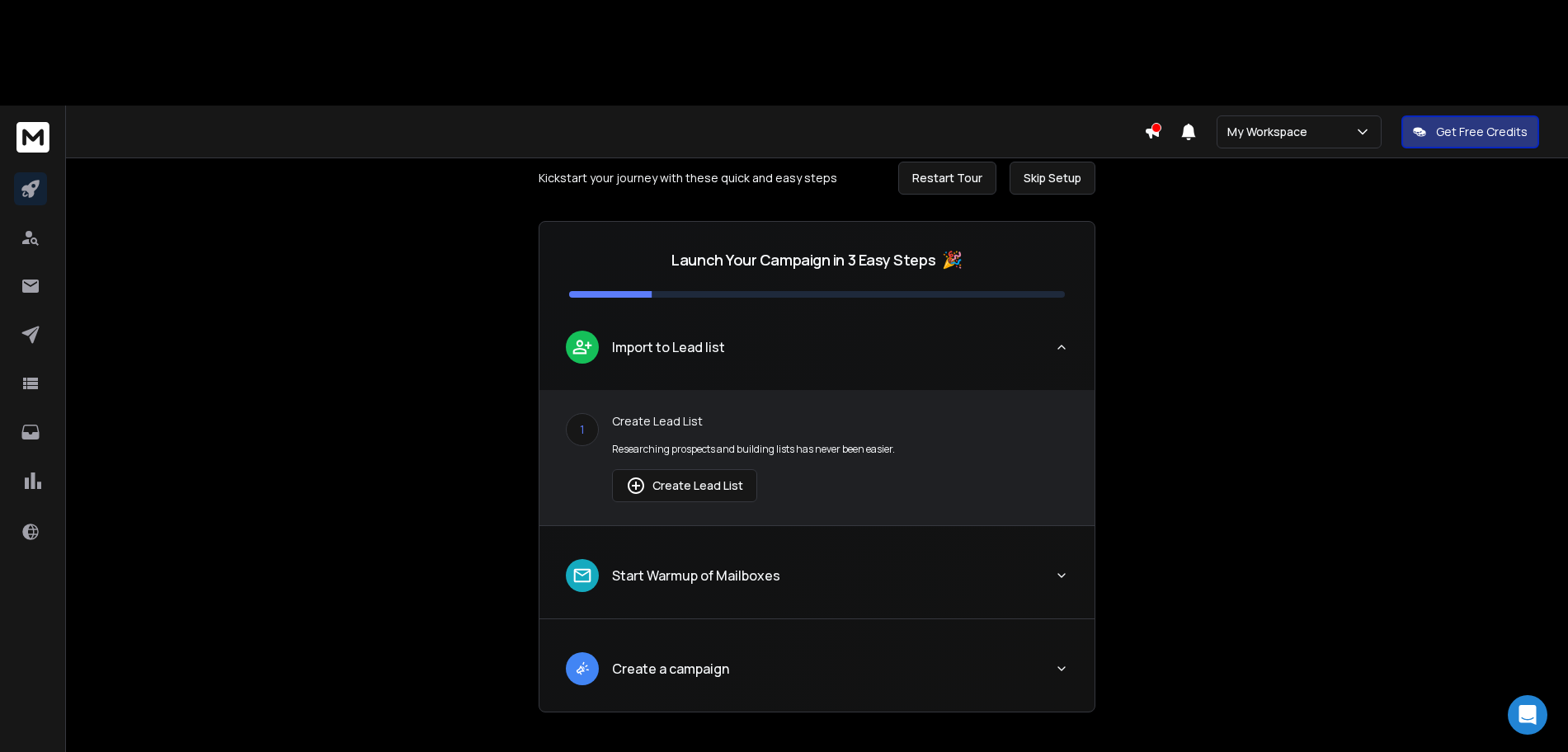
drag, startPoint x: 1352, startPoint y: 1, endPoint x: 1150, endPoint y: 565, distance: 599.1
click at [1149, 565] on div "Hello juan , Welcome to ReachInbox Kickstart your journey with these quick and …" at bounding box center [816, 420] width 1449 height 637
click at [34, 141] on icon at bounding box center [32, 137] width 33 height 30
click at [26, 322] on link at bounding box center [30, 335] width 33 height 33
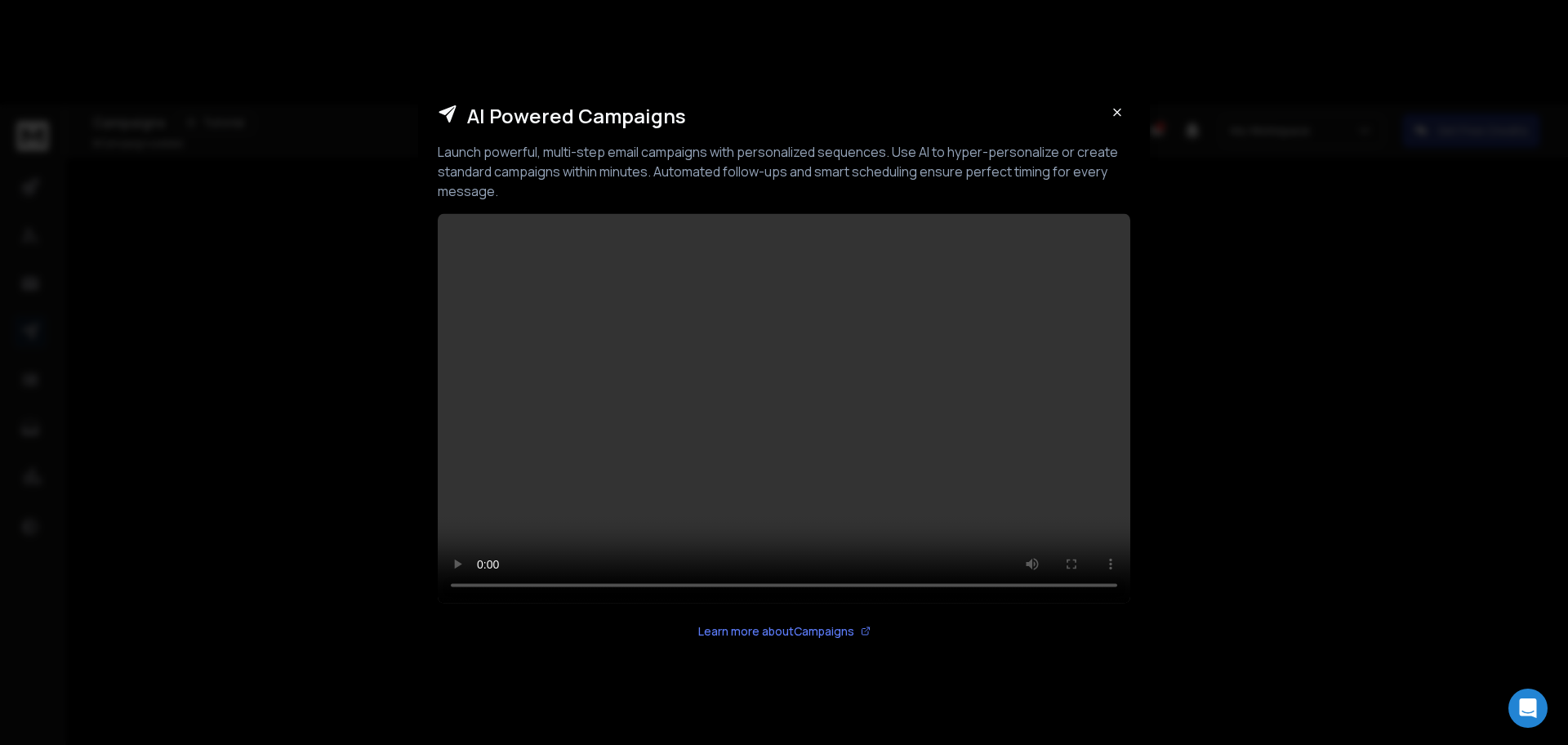
click at [77, 305] on div at bounding box center [784, 372] width 1568 height 745
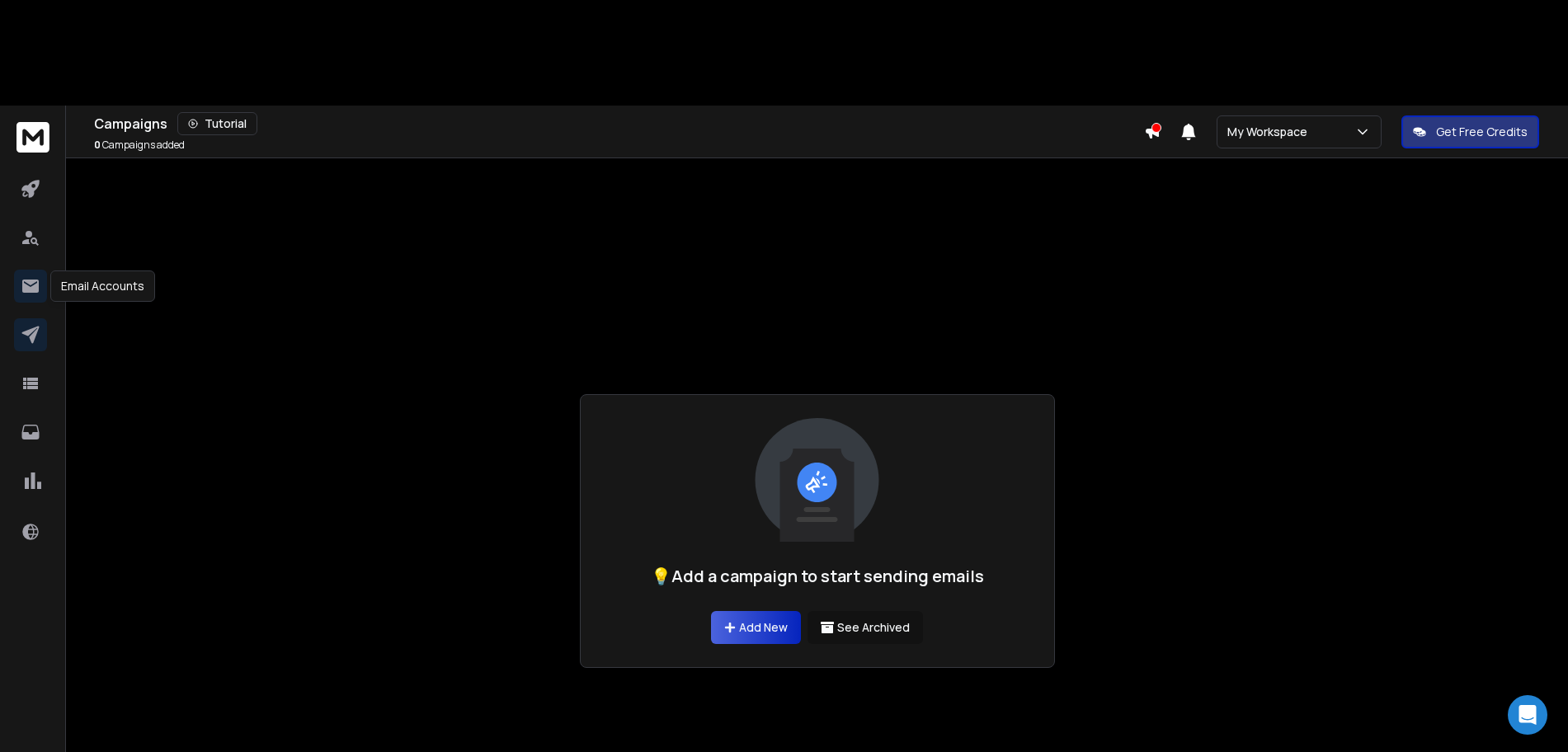
click at [37, 286] on icon at bounding box center [30, 286] width 16 height 13
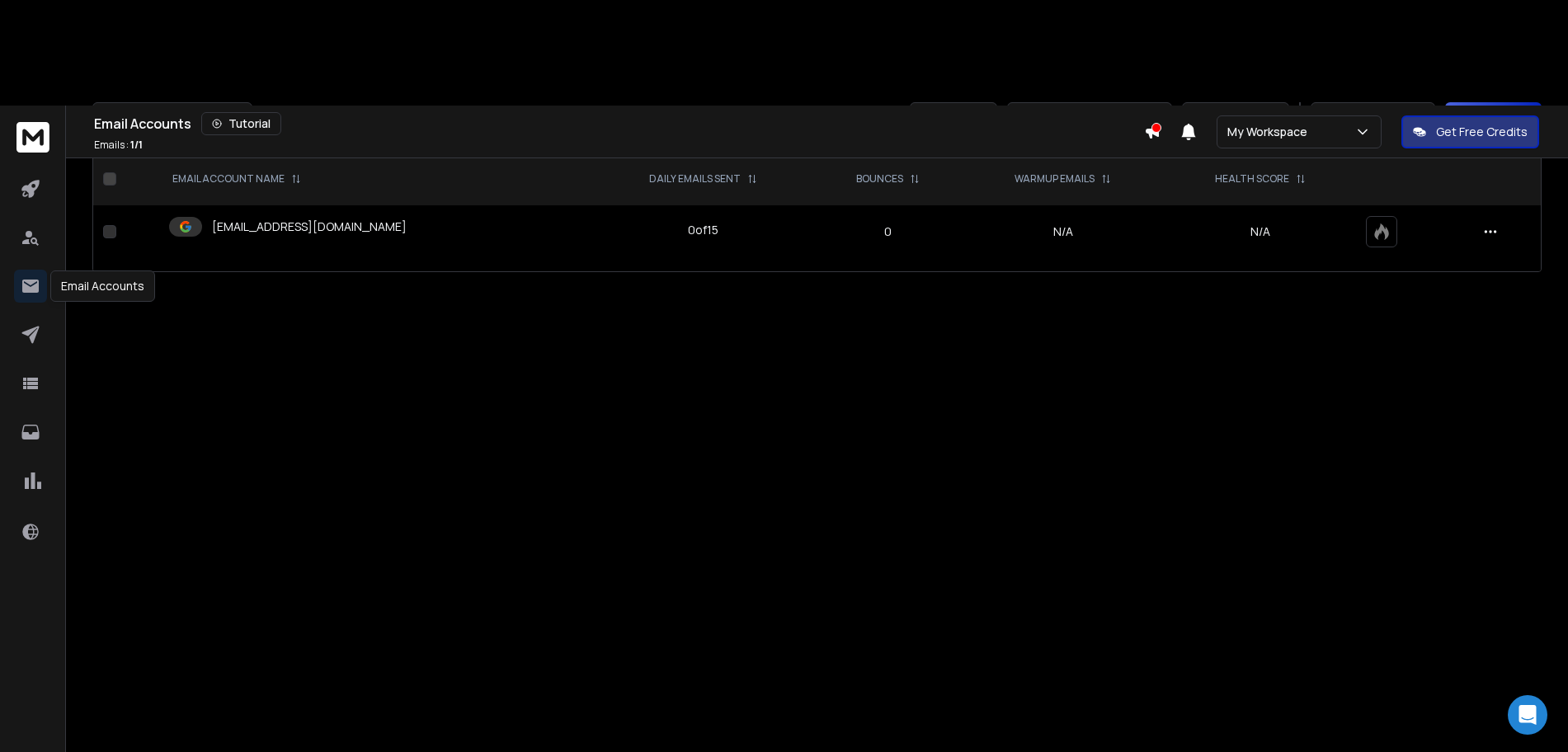
click at [36, 142] on icon at bounding box center [32, 137] width 33 height 30
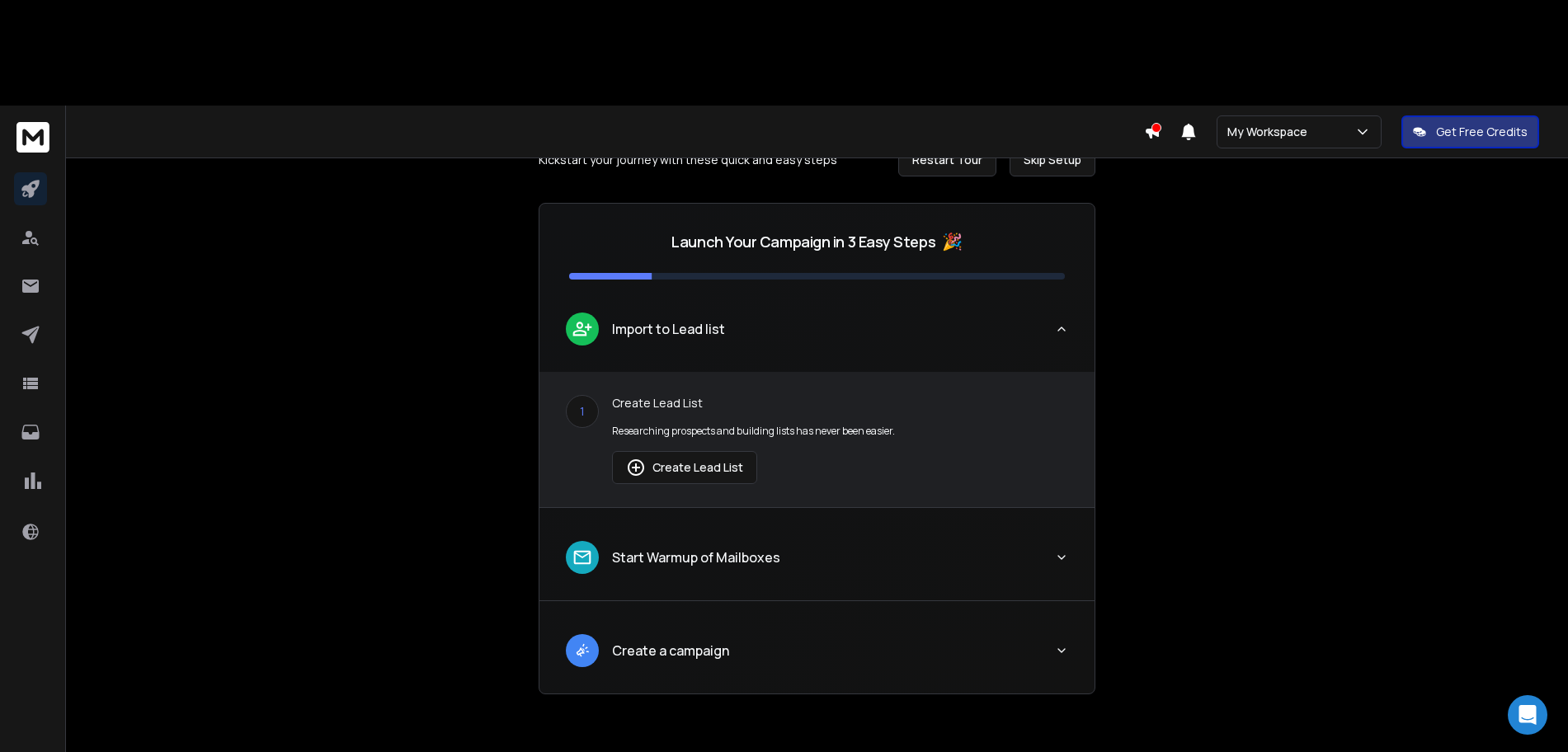
scroll to position [33, 0]
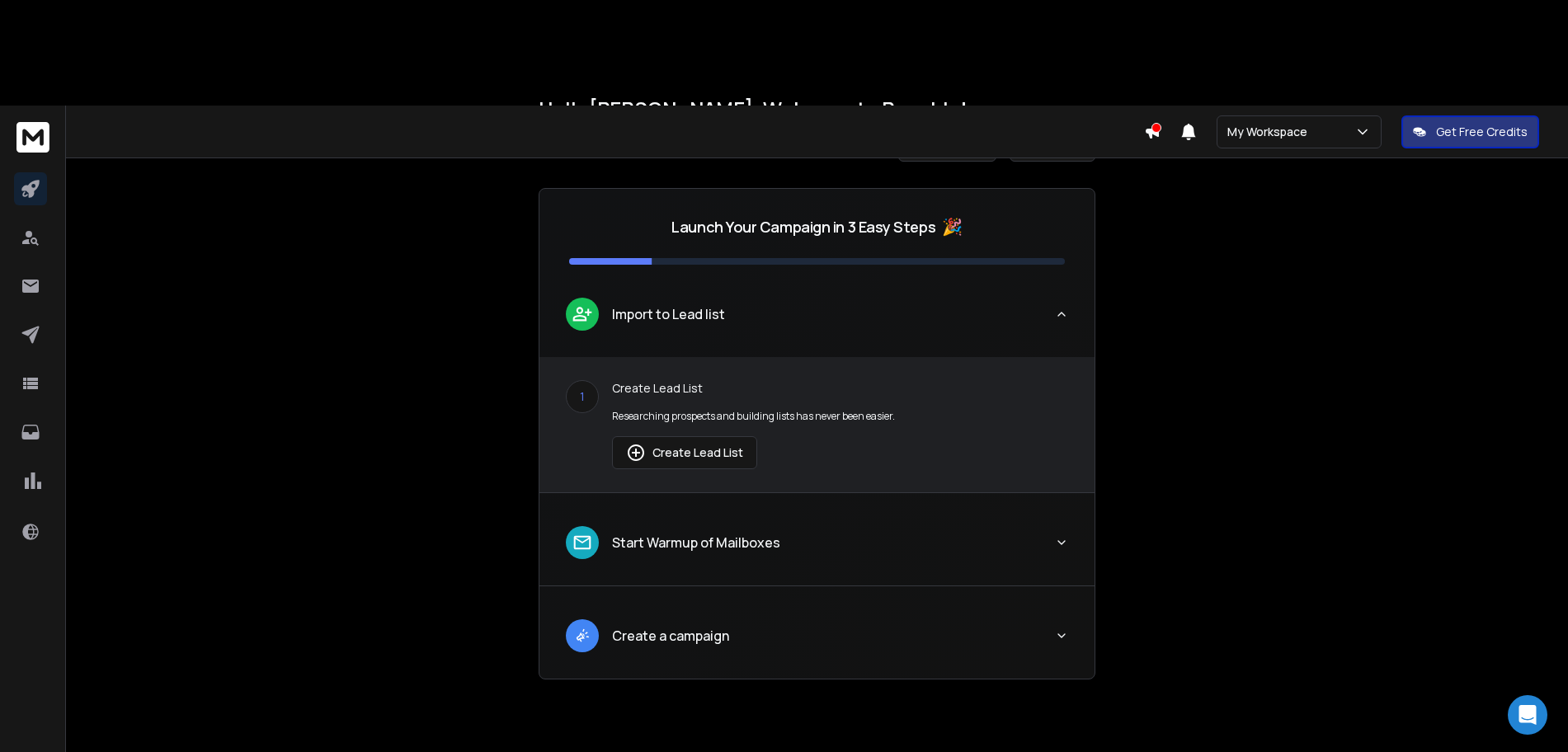
click at [31, 668] on div "J" at bounding box center [33, 482] width 66 height 752
click at [32, 283] on icon at bounding box center [30, 286] width 16 height 13
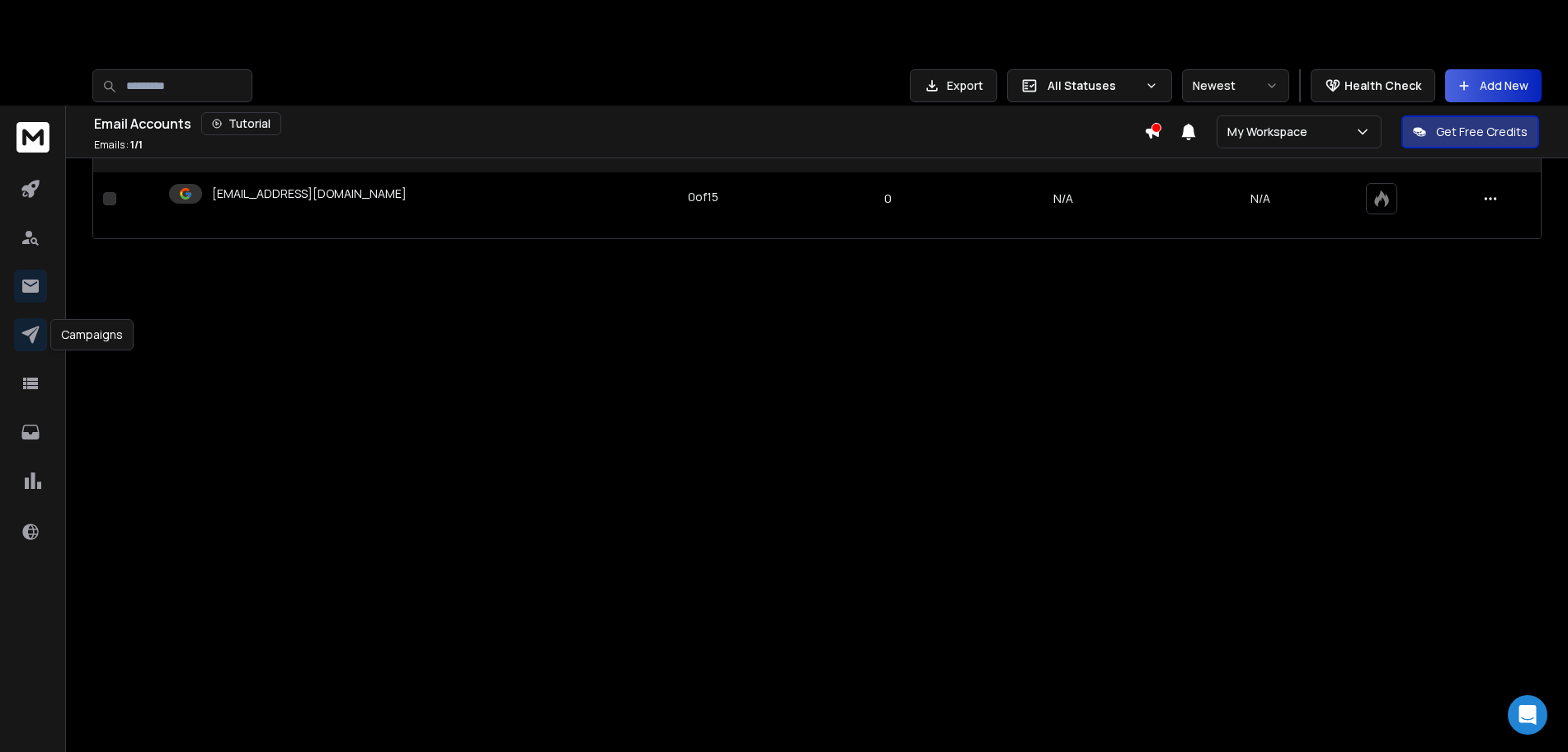
click at [31, 331] on icon at bounding box center [30, 335] width 17 height 17
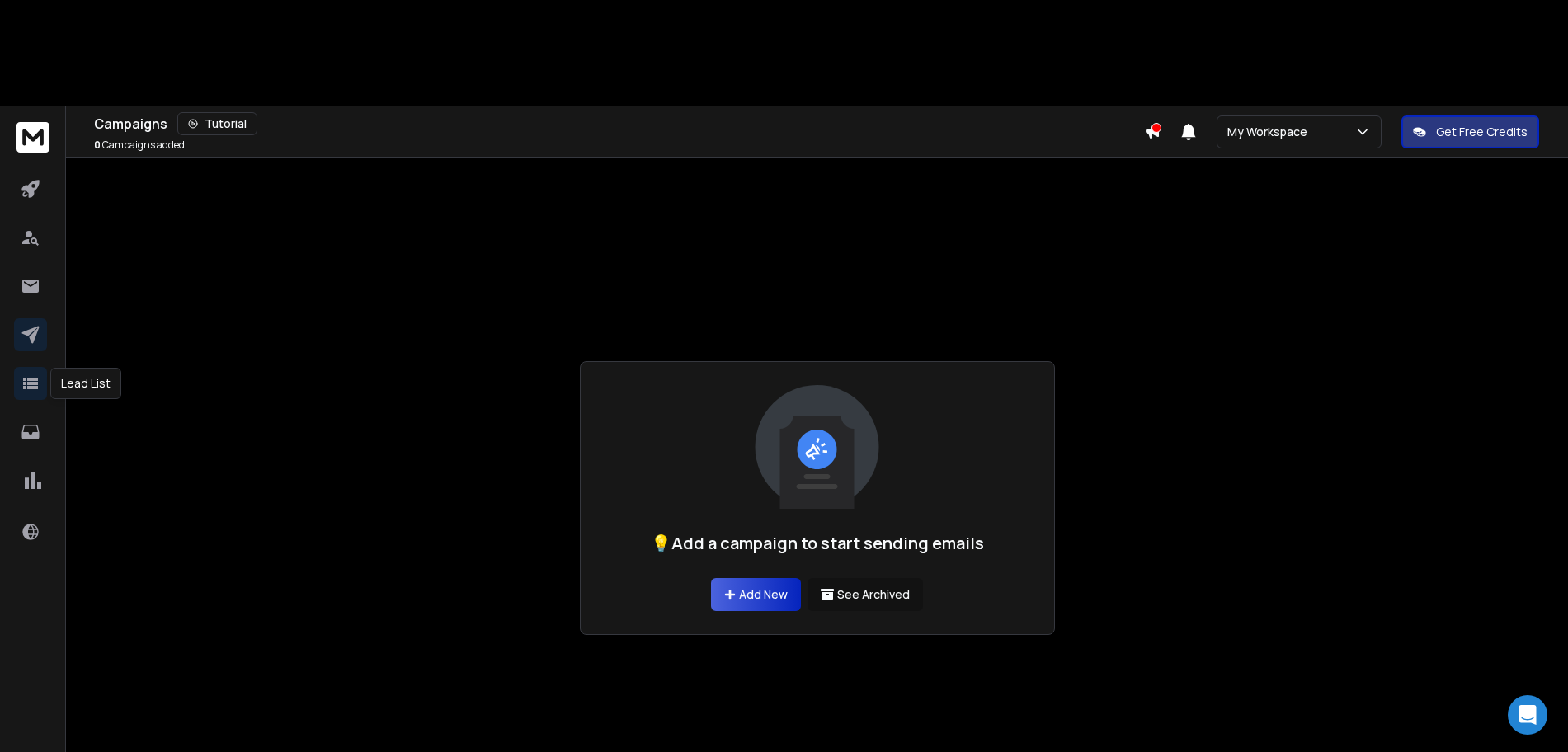
click at [30, 384] on icon at bounding box center [30, 383] width 15 height 12
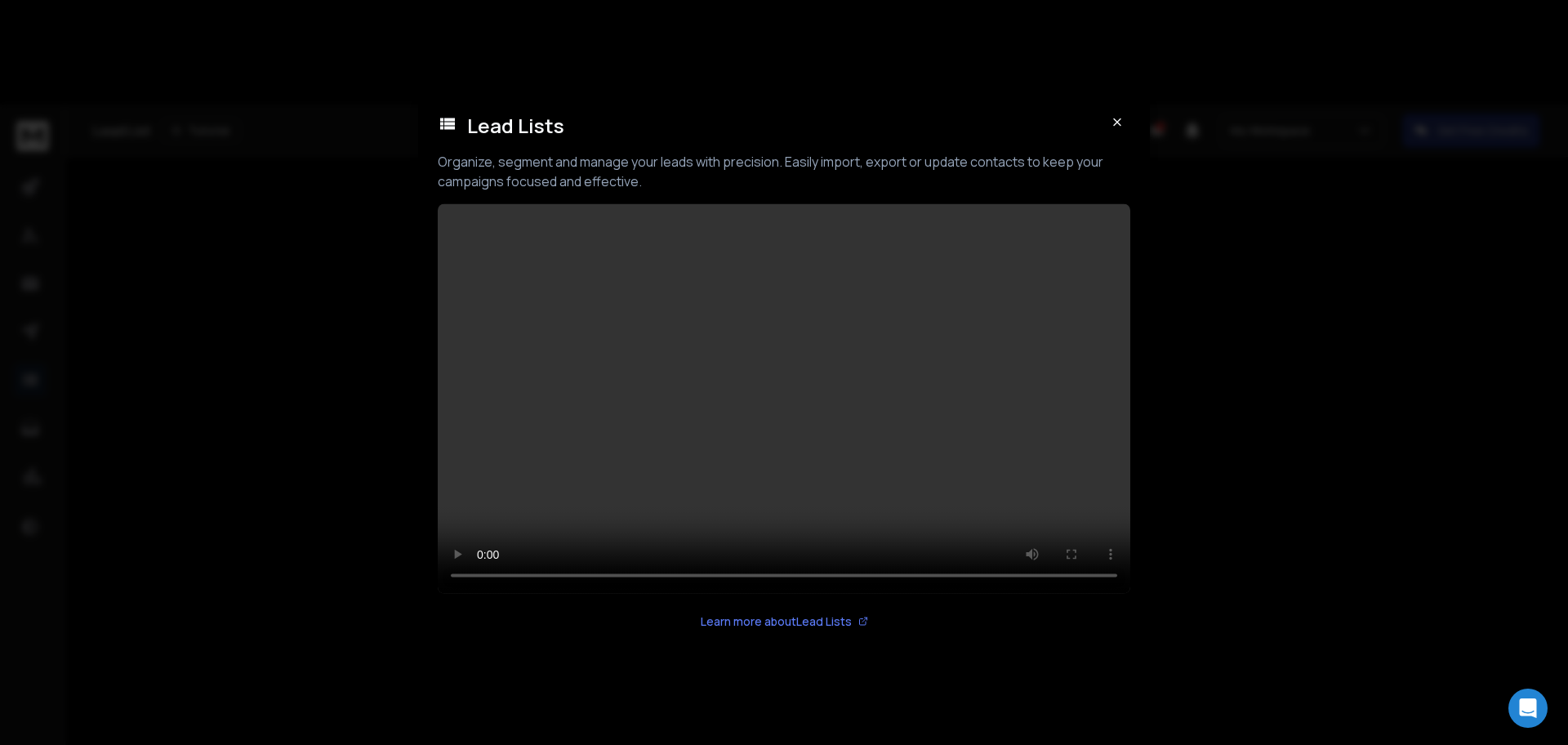
click at [35, 423] on div at bounding box center [784, 372] width 1568 height 745
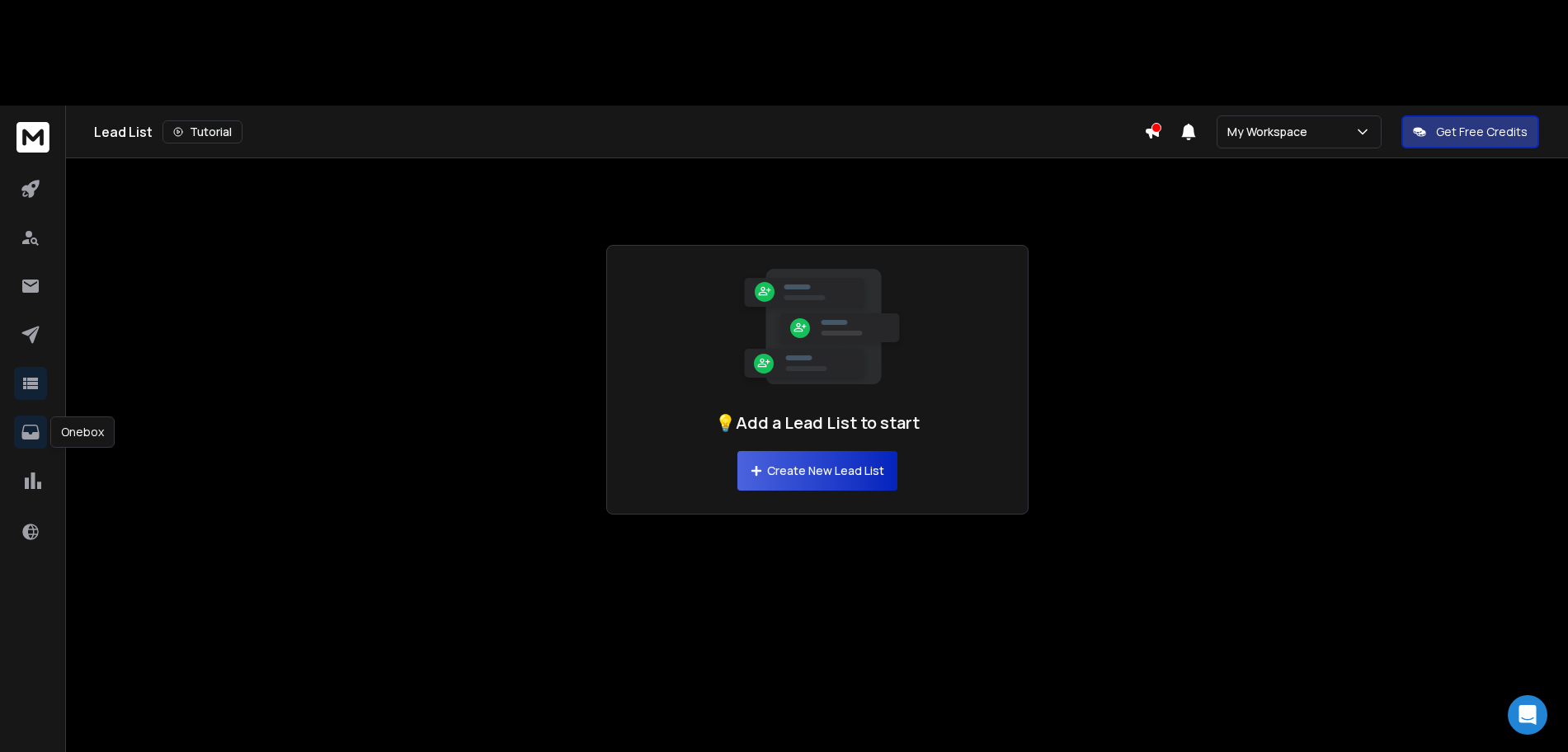
click at [39, 432] on icon at bounding box center [30, 432] width 20 height 20
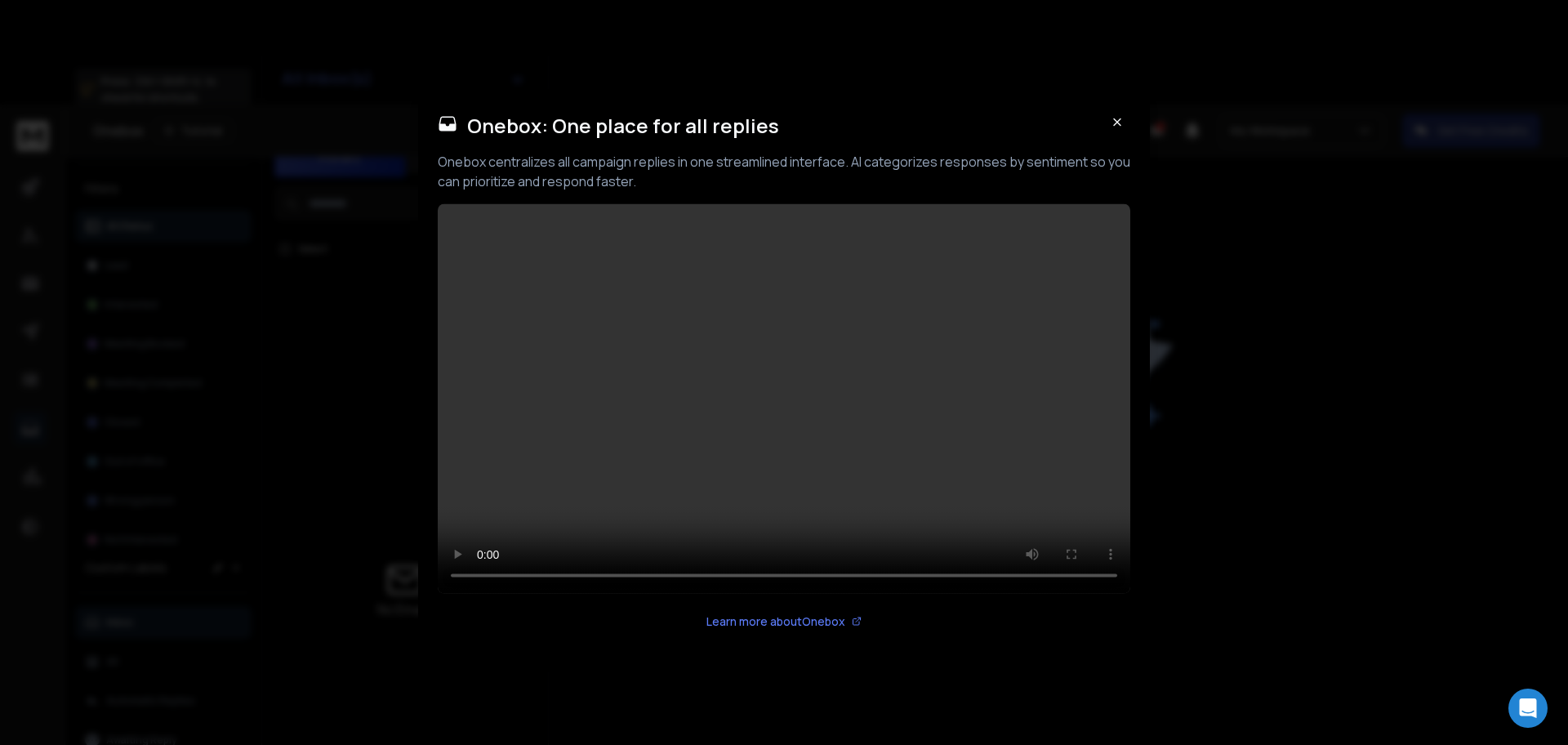
click at [280, 434] on div at bounding box center [784, 372] width 1568 height 745
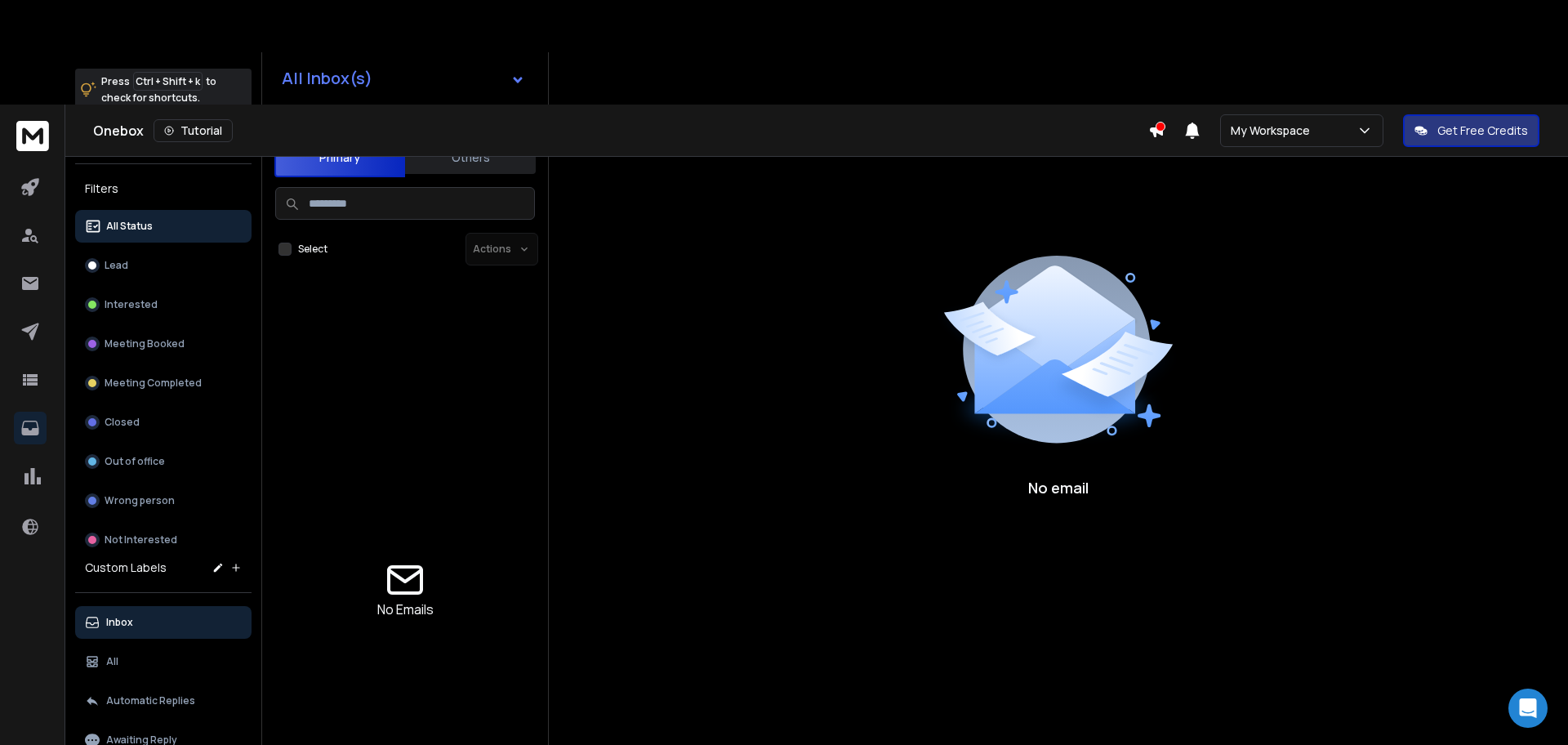
click at [26, 132] on icon at bounding box center [32, 136] width 33 height 30
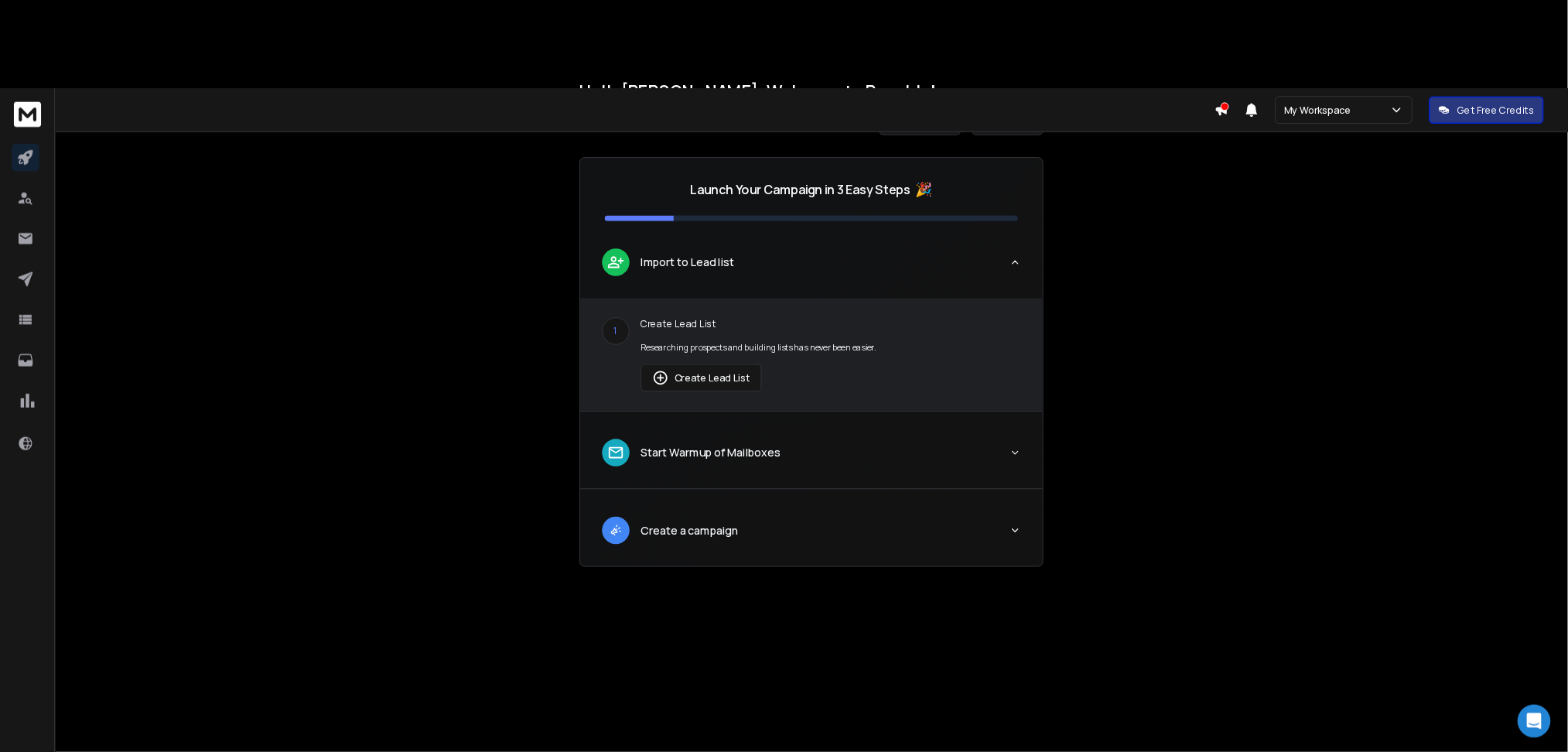
scroll to position [30, 0]
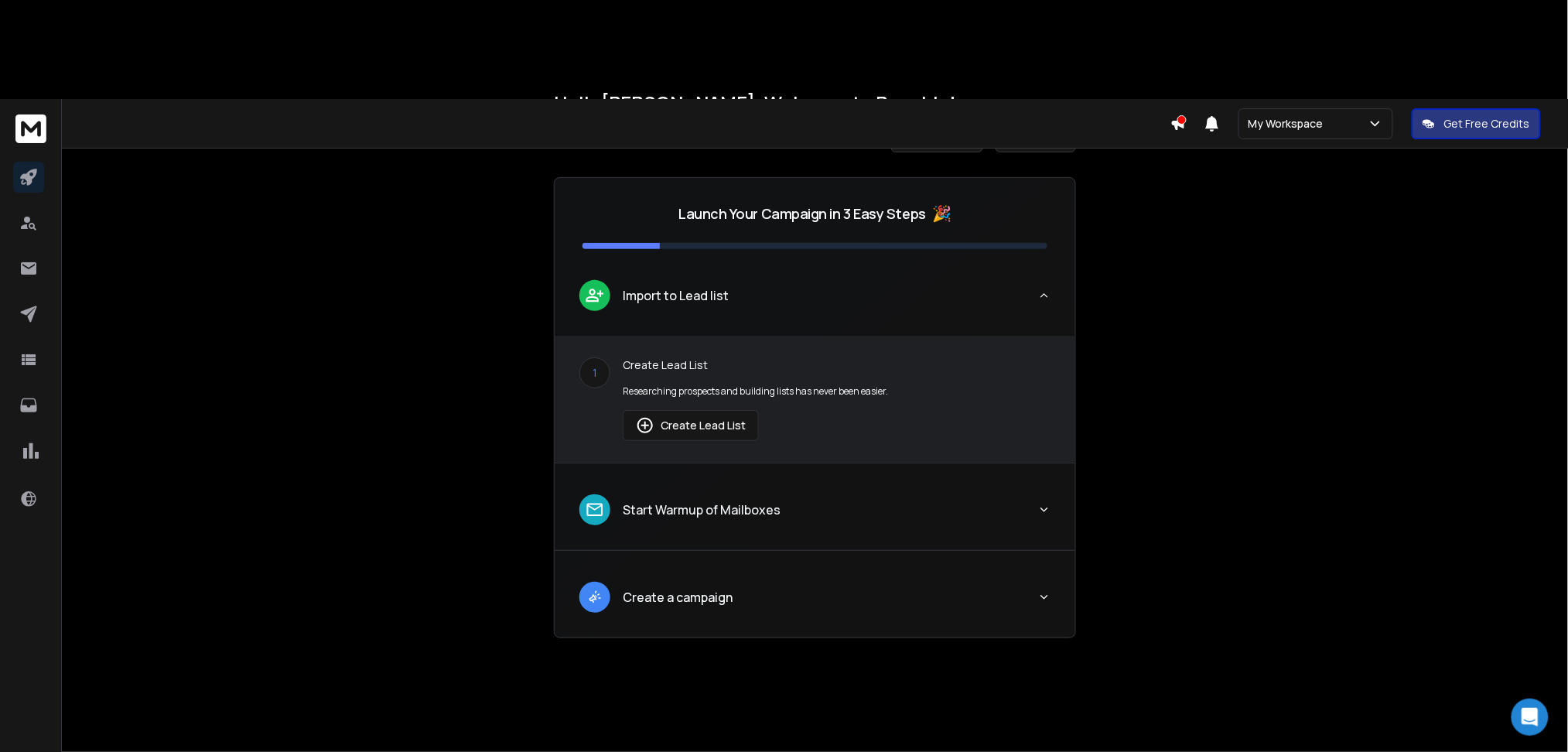
drag, startPoint x: 1483, startPoint y: 35, endPoint x: 1169, endPoint y: 507, distance: 566.9
click at [1169, 507] on div "Hello juan , Welcome to ReachInbox Kickstart your journey with these quick and …" at bounding box center [814, 363] width 1456 height 597
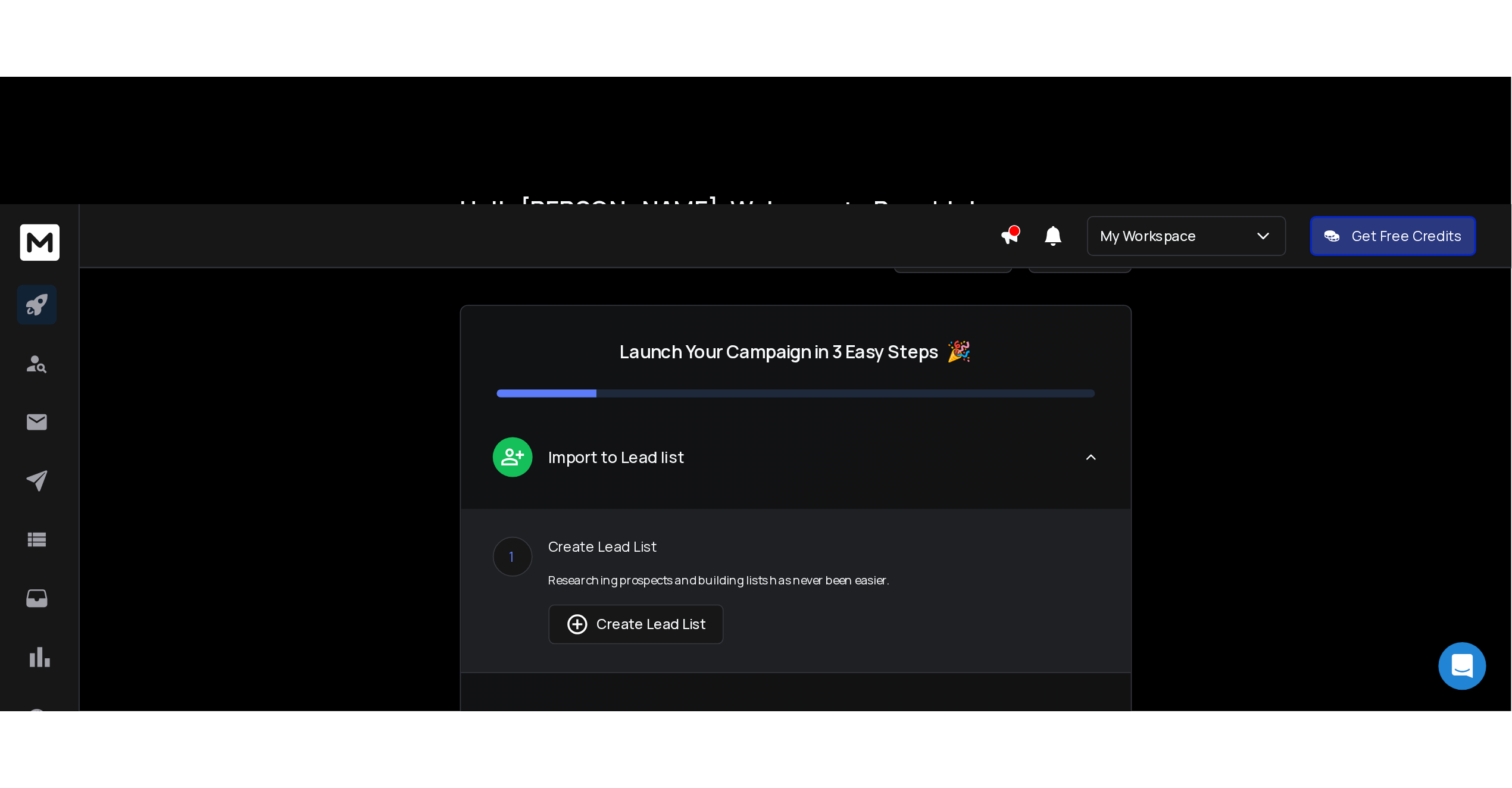
scroll to position [24, 0]
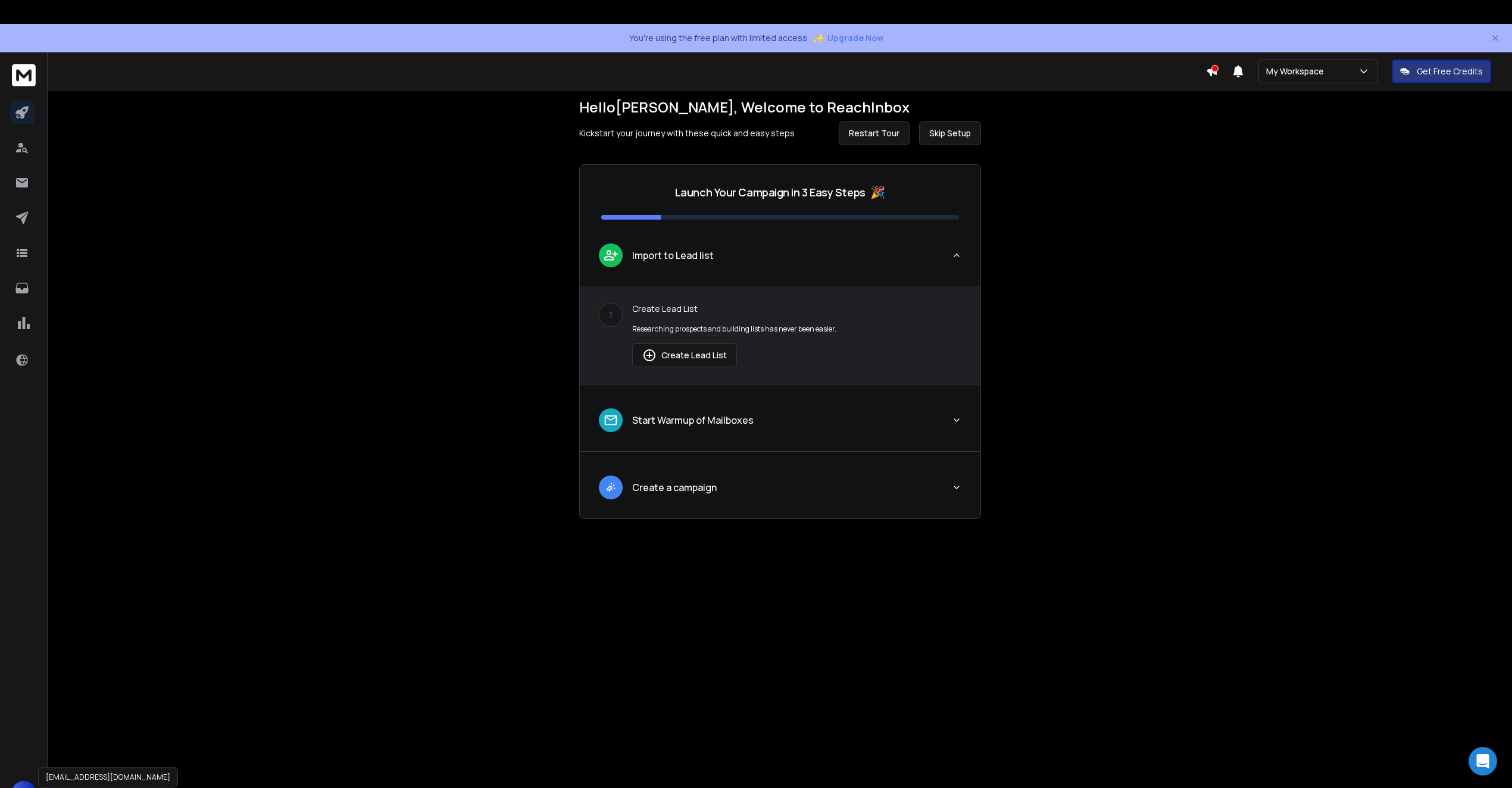
click at [25, 787] on span "J" at bounding box center [23, 793] width 24 height 24
click at [87, 756] on p "Settings" at bounding box center [73, 756] width 33 height 12
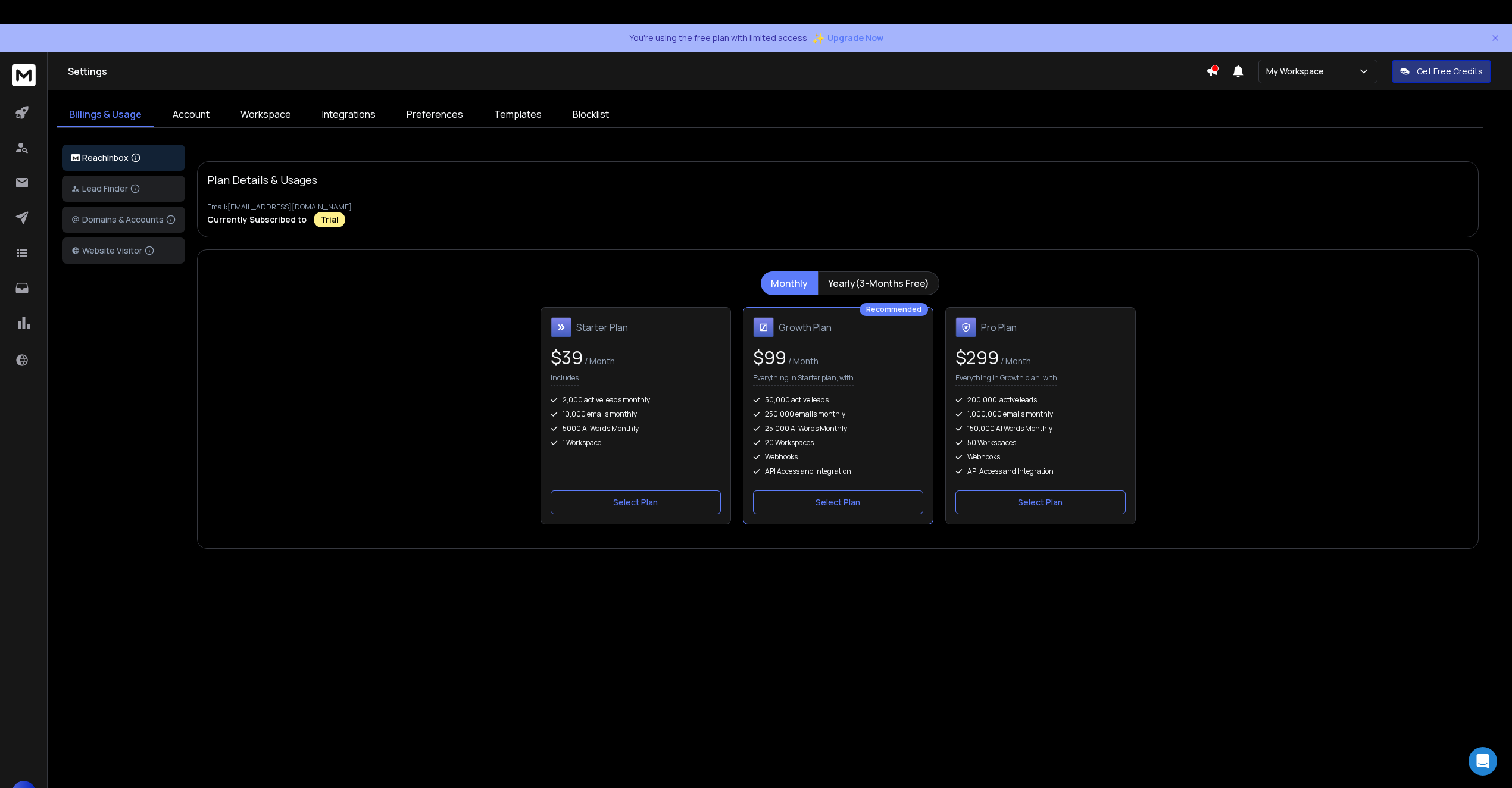
click at [203, 113] on link "Account" at bounding box center [191, 115] width 61 height 25
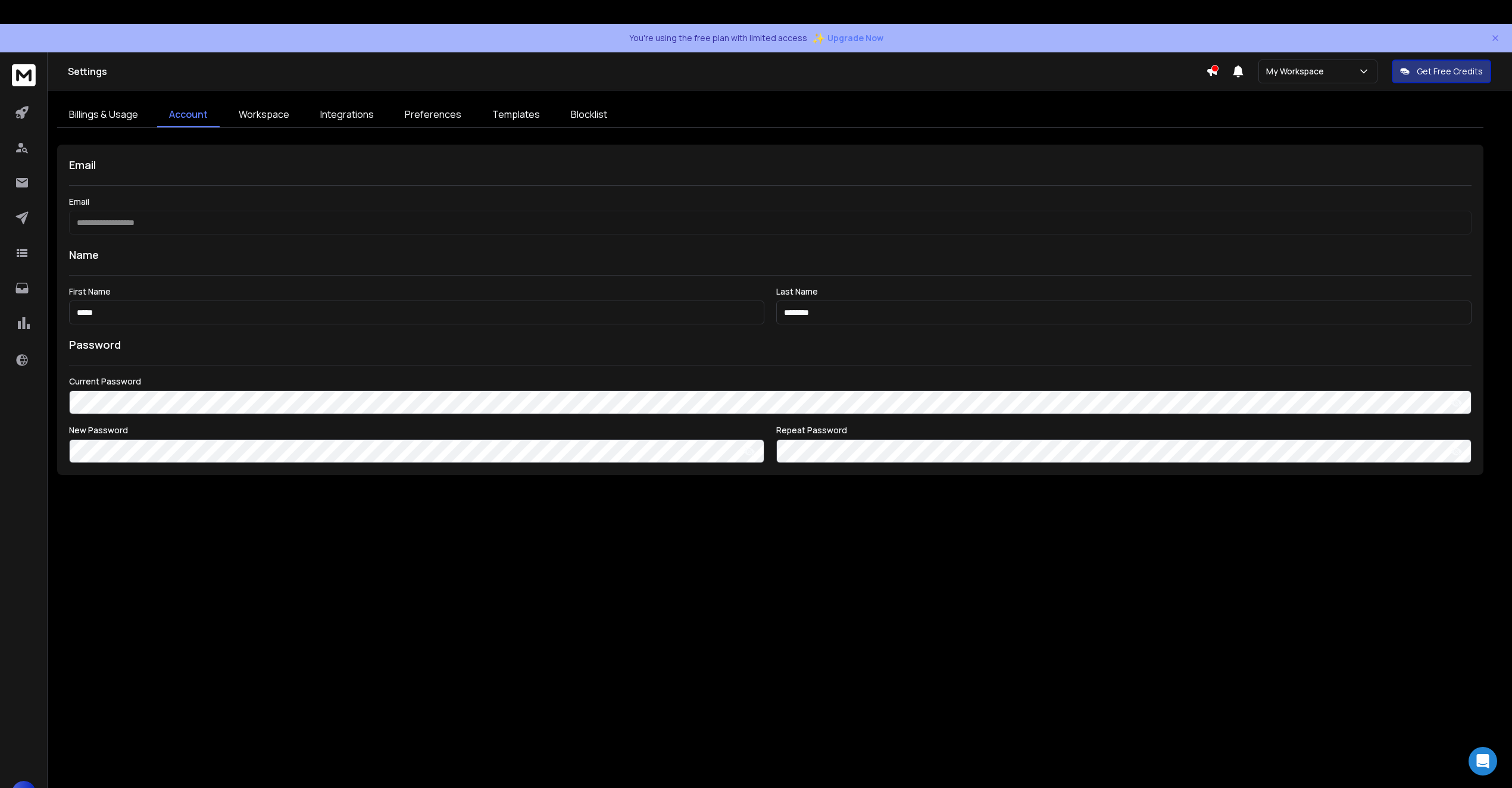
click at [641, 511] on div "**********" at bounding box center [770, 472] width 1426 height 655
click at [749, 448] on icon at bounding box center [749, 451] width 11 height 7
click at [253, 119] on link "Workspace" at bounding box center [264, 115] width 74 height 25
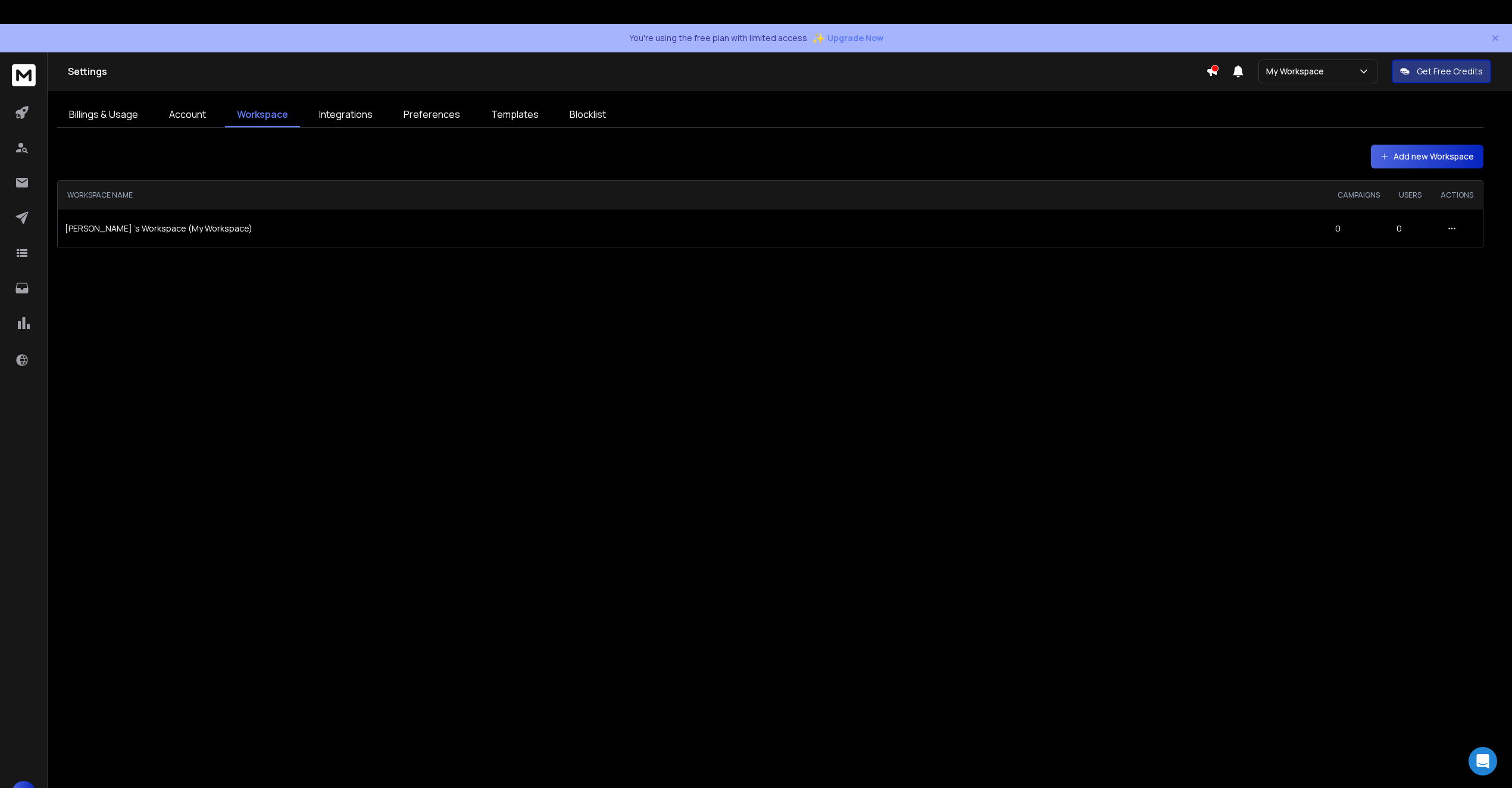
click at [337, 117] on link "Integrations" at bounding box center [346, 115] width 78 height 25
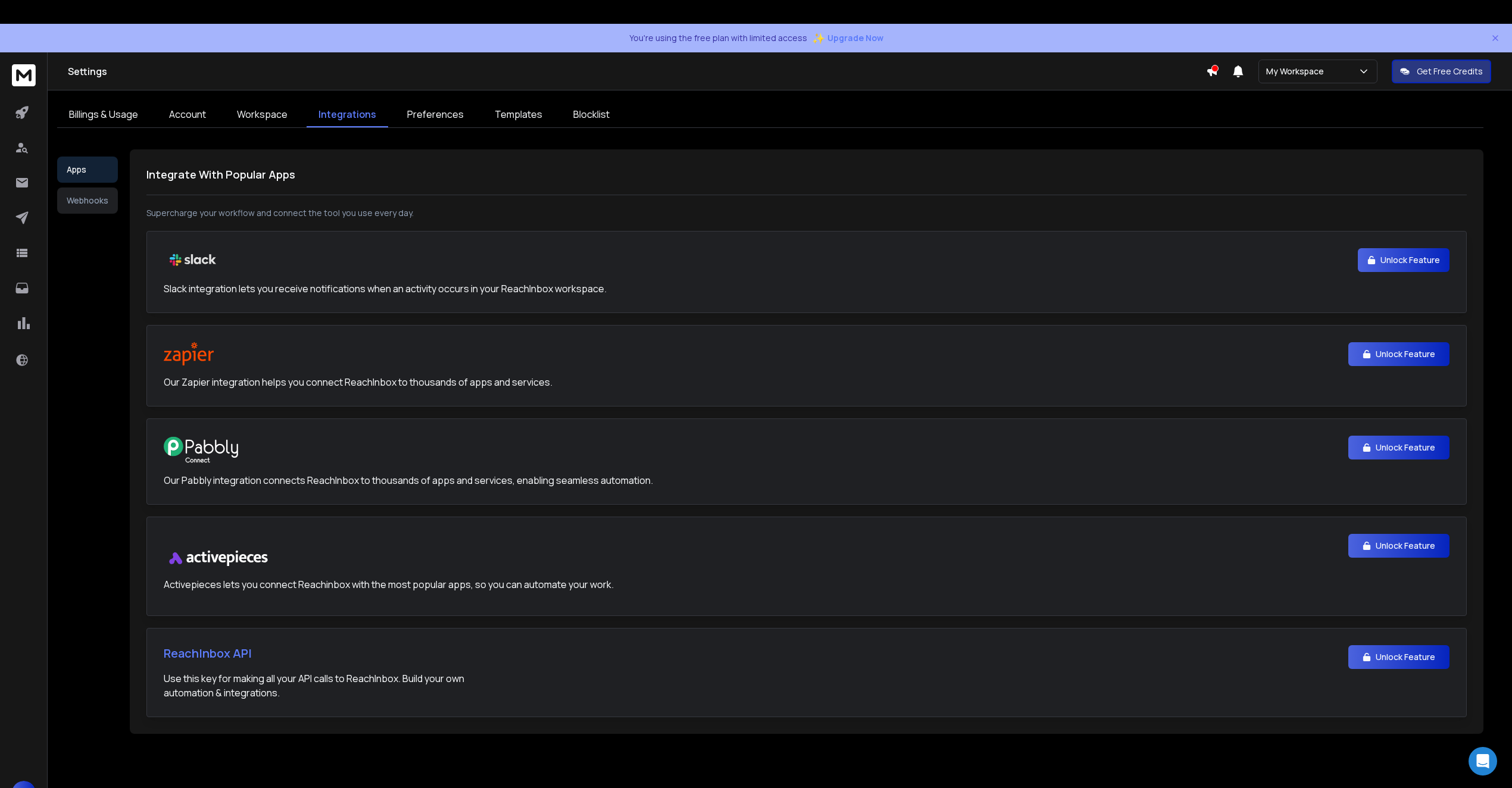
click at [424, 113] on link "Preferences" at bounding box center [435, 115] width 80 height 25
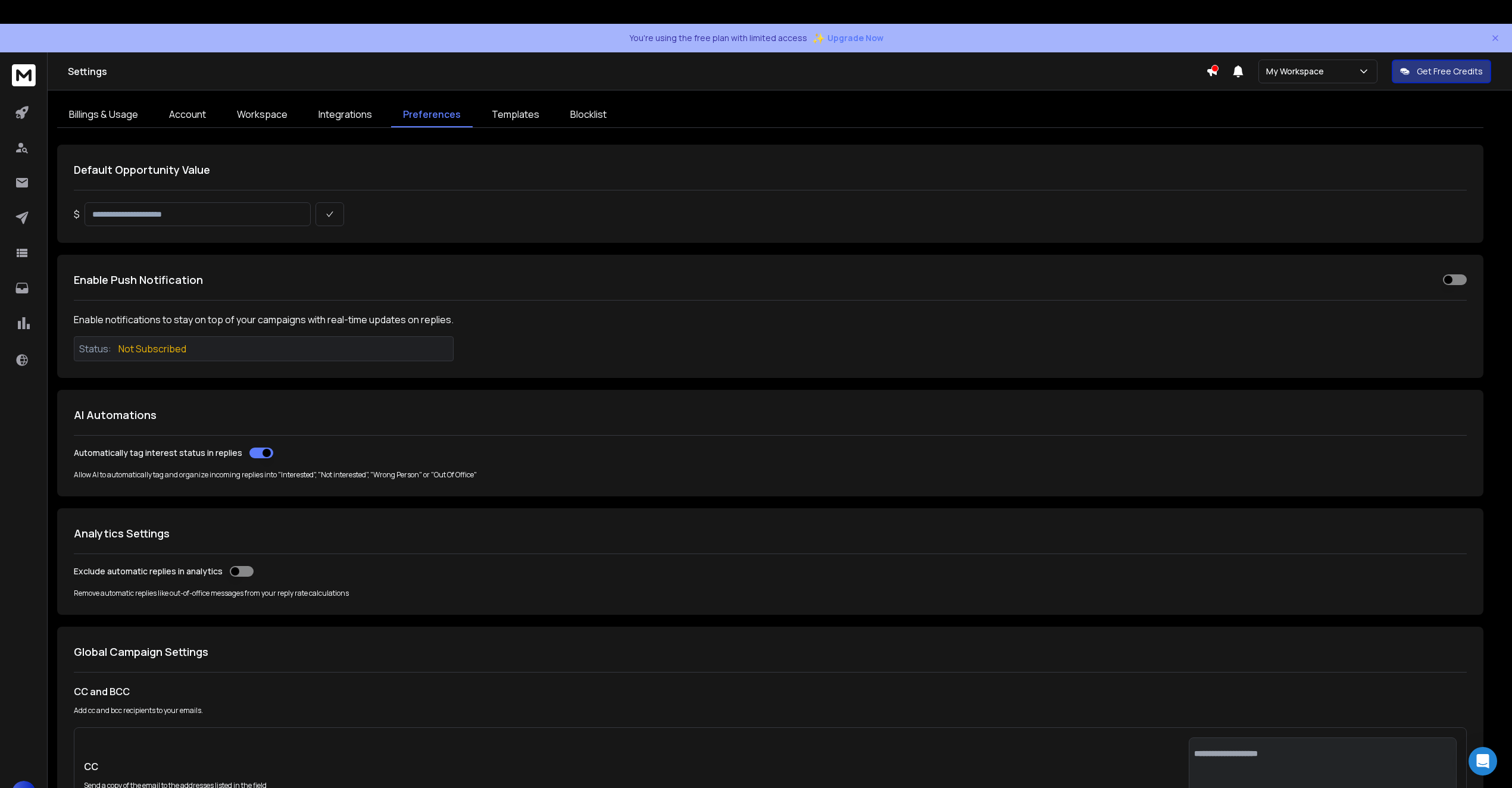
click at [508, 116] on link "Templates" at bounding box center [515, 115] width 72 height 25
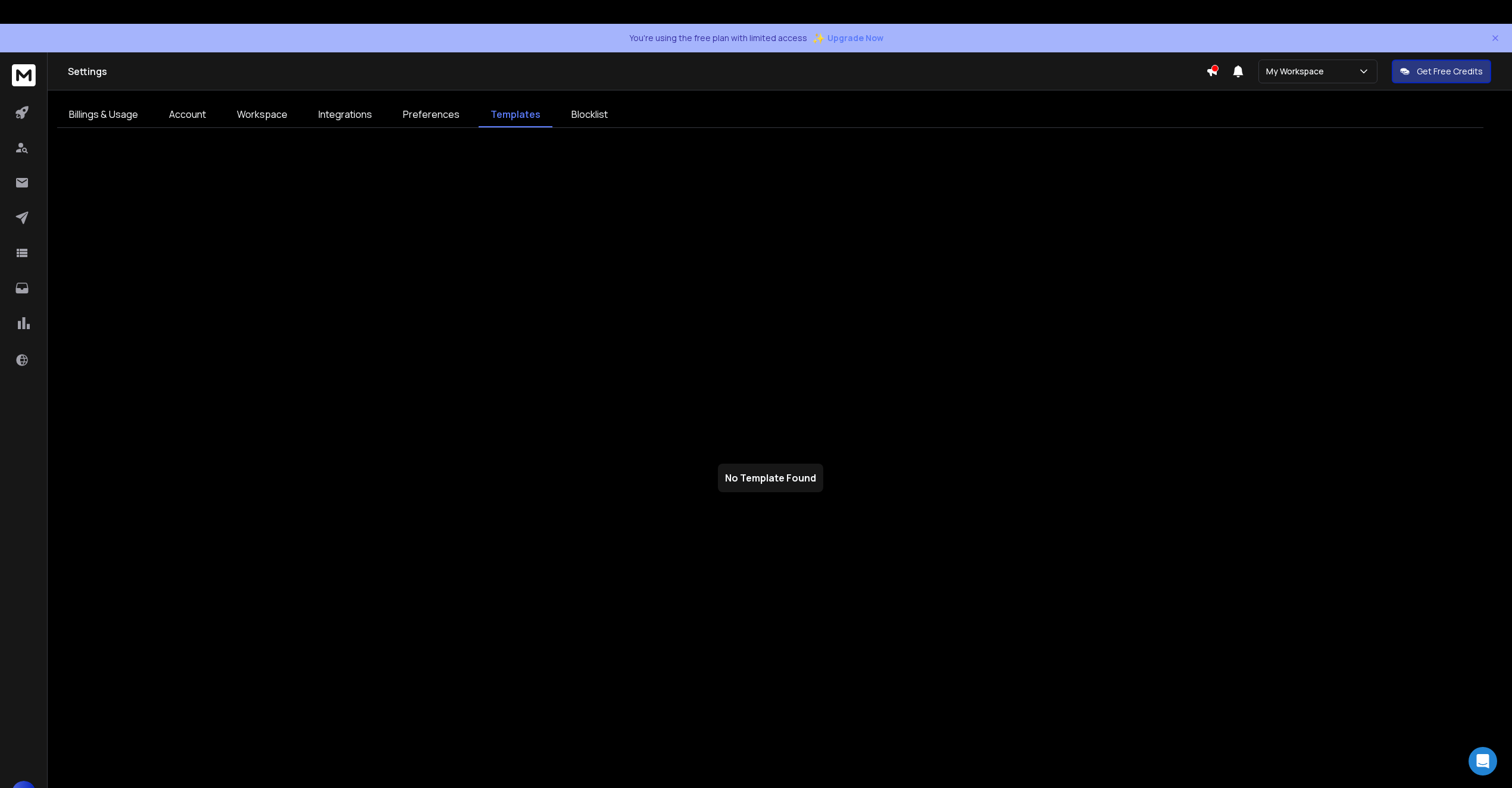
click at [582, 115] on link "Blocklist" at bounding box center [589, 115] width 60 height 25
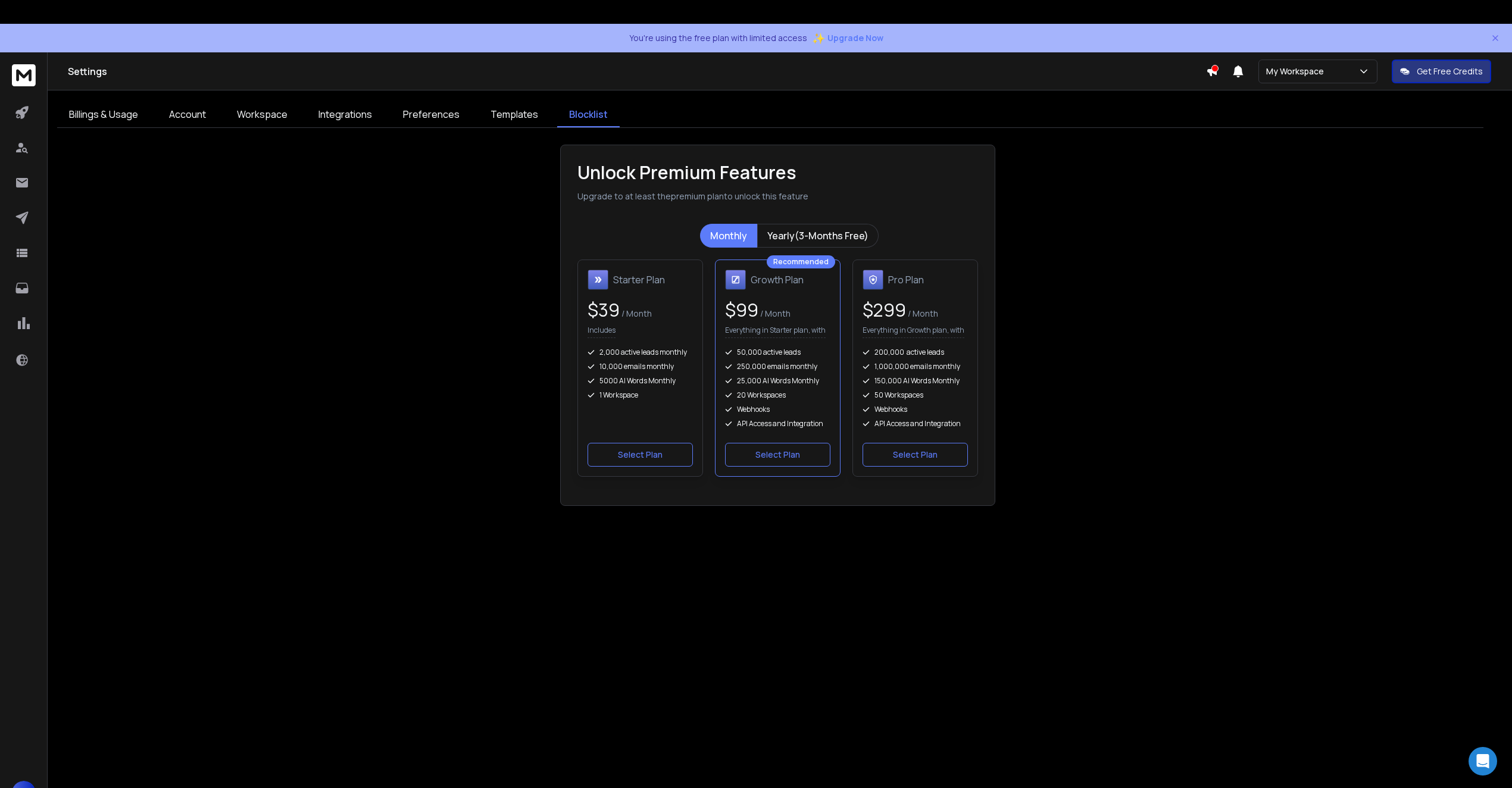
click at [195, 114] on link "Account" at bounding box center [187, 115] width 61 height 25
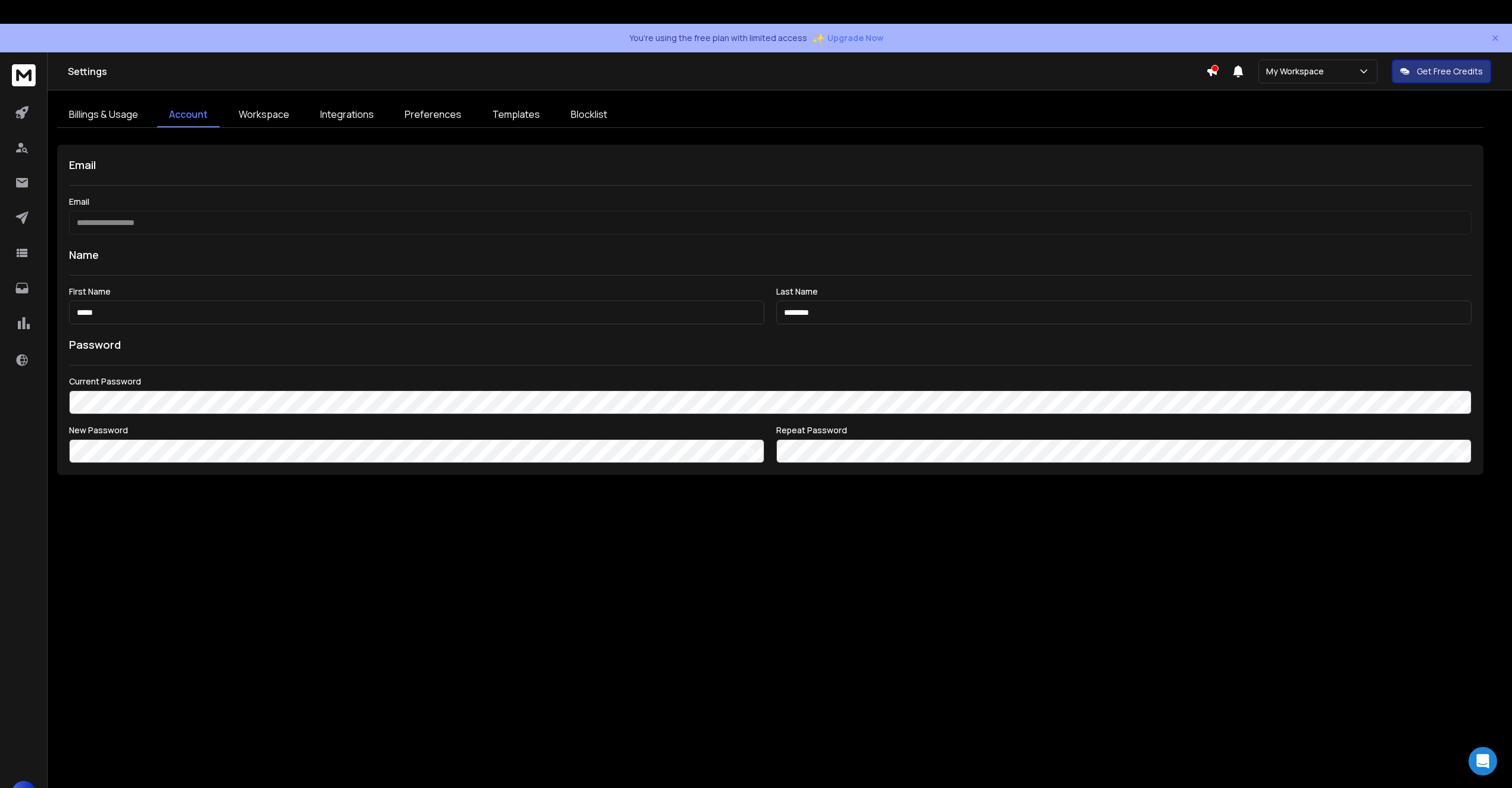
click at [112, 112] on link "Billings & Usage" at bounding box center [103, 115] width 93 height 25
